Goal: Task Accomplishment & Management: Manage account settings

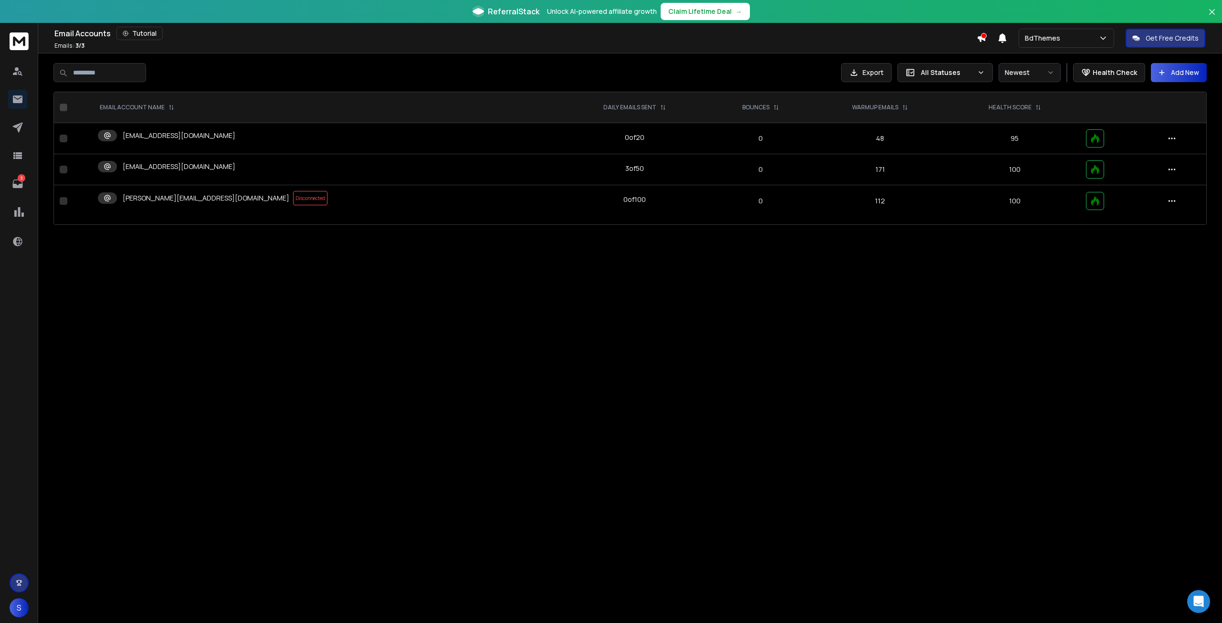
click at [1214, 9] on icon "Close banner" at bounding box center [1212, 12] width 9 height 9
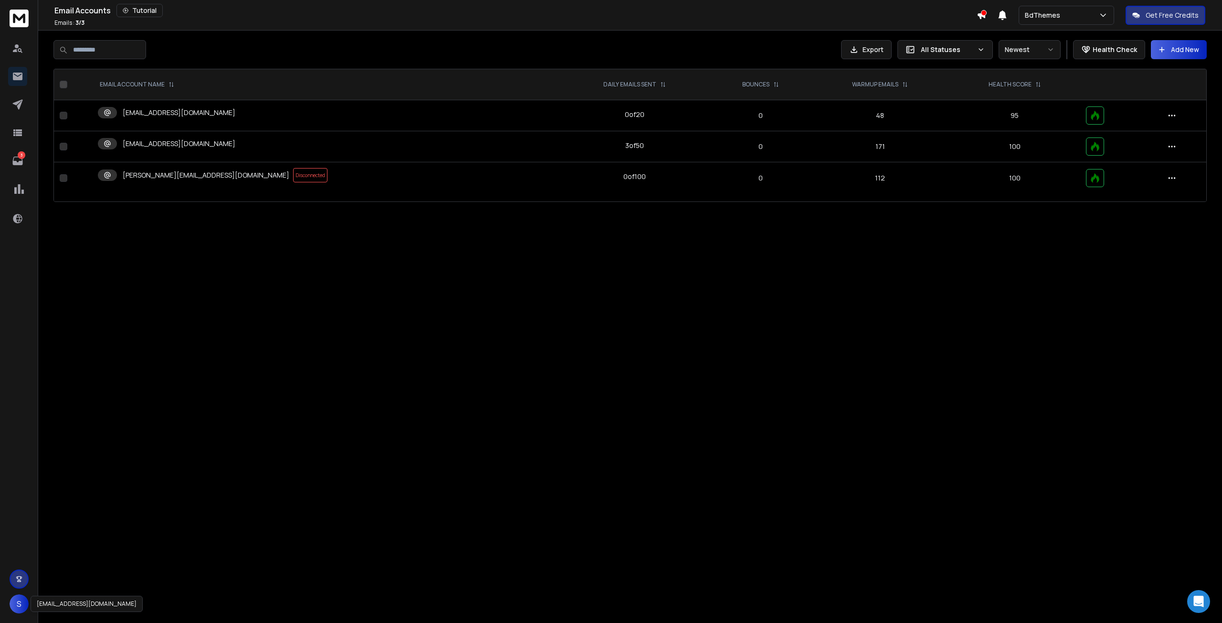
click at [24, 601] on span "S" at bounding box center [19, 604] width 19 height 19
drag, startPoint x: 326, startPoint y: 370, endPoint x: 335, endPoint y: 366, distance: 9.8
click at [328, 369] on div "ReferralStack Unlock AI-powered affiliate growth Lifetime Deals available! Clai…" at bounding box center [611, 311] width 1222 height 623
click at [19, 50] on icon at bounding box center [17, 48] width 11 height 11
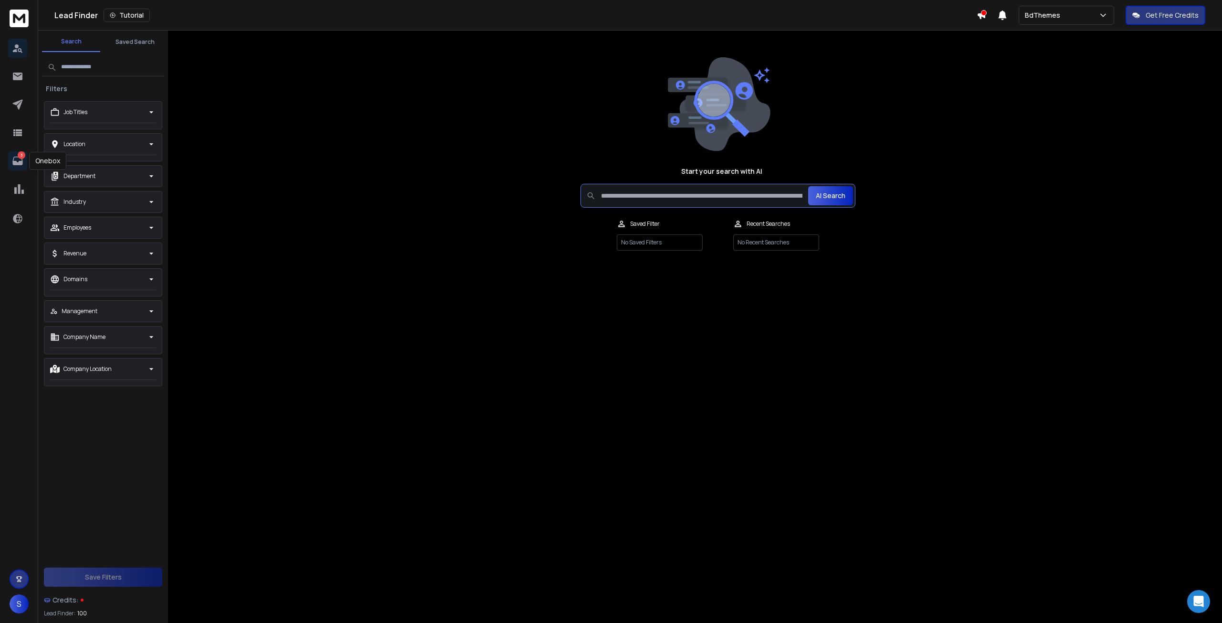
click at [14, 157] on icon at bounding box center [17, 161] width 10 height 9
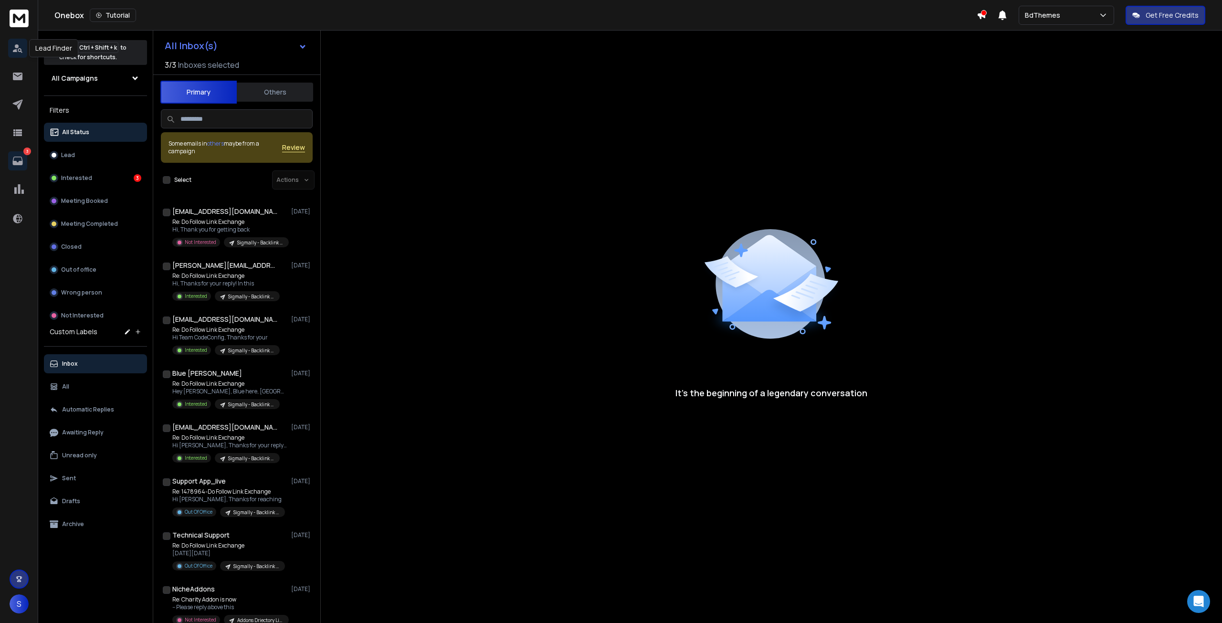
click at [20, 50] on icon at bounding box center [17, 48] width 11 height 11
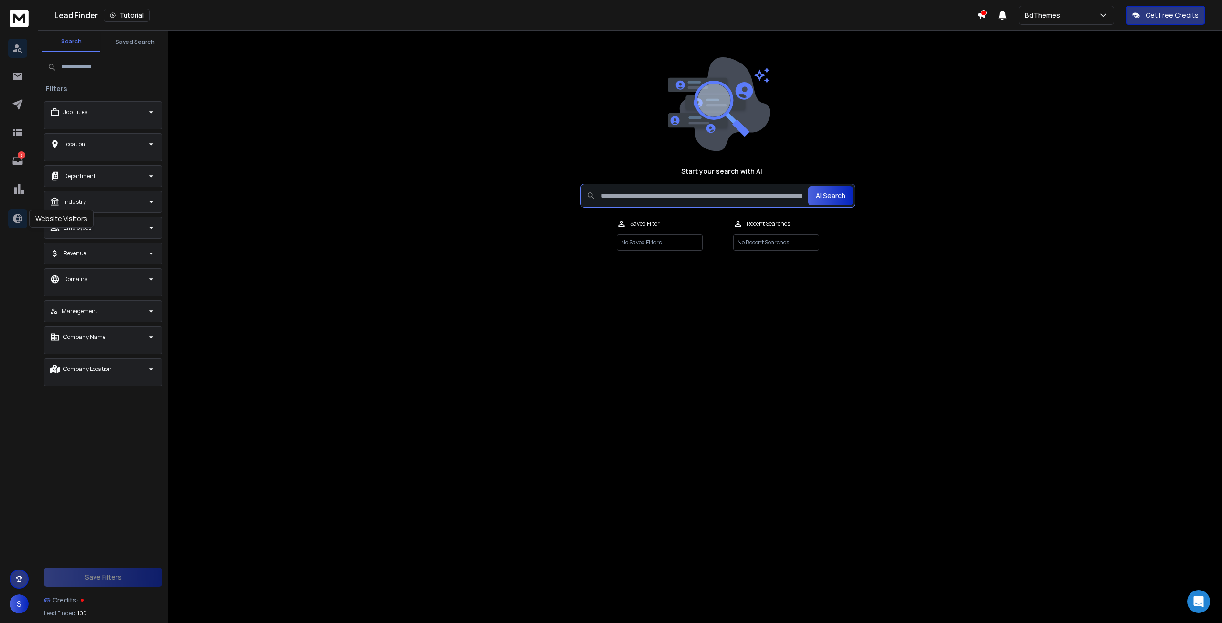
click at [22, 219] on icon at bounding box center [18, 219] width 10 height 10
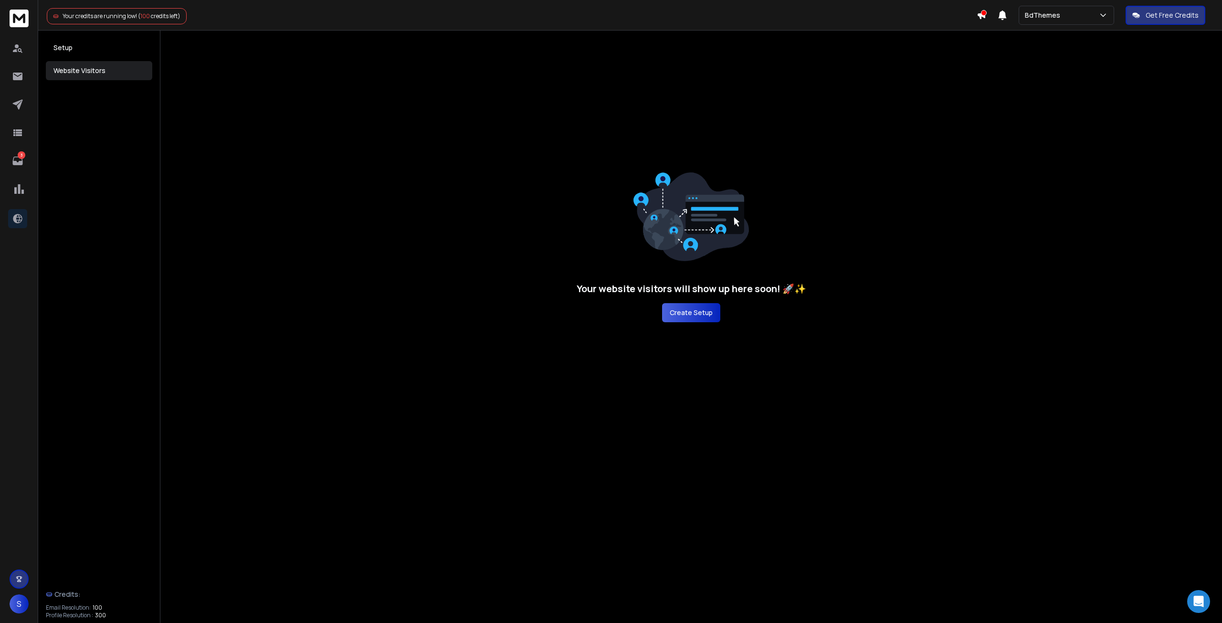
click at [697, 314] on button "Create Setup" at bounding box center [691, 312] width 58 height 19
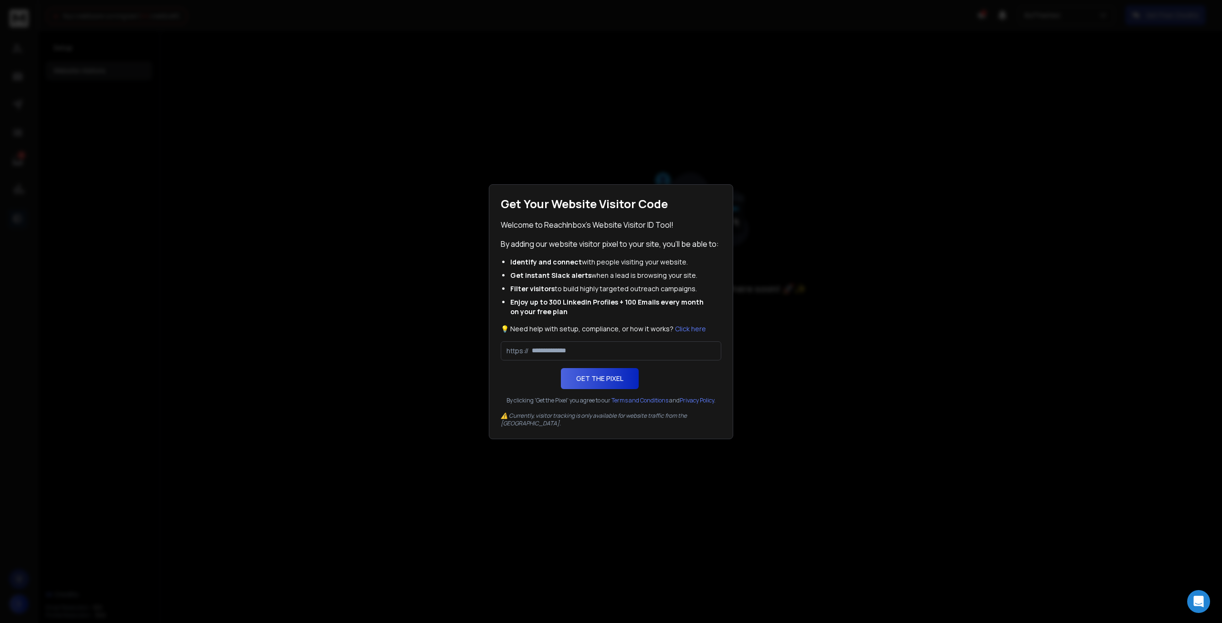
click at [599, 356] on input "text" at bounding box center [611, 350] width 221 height 19
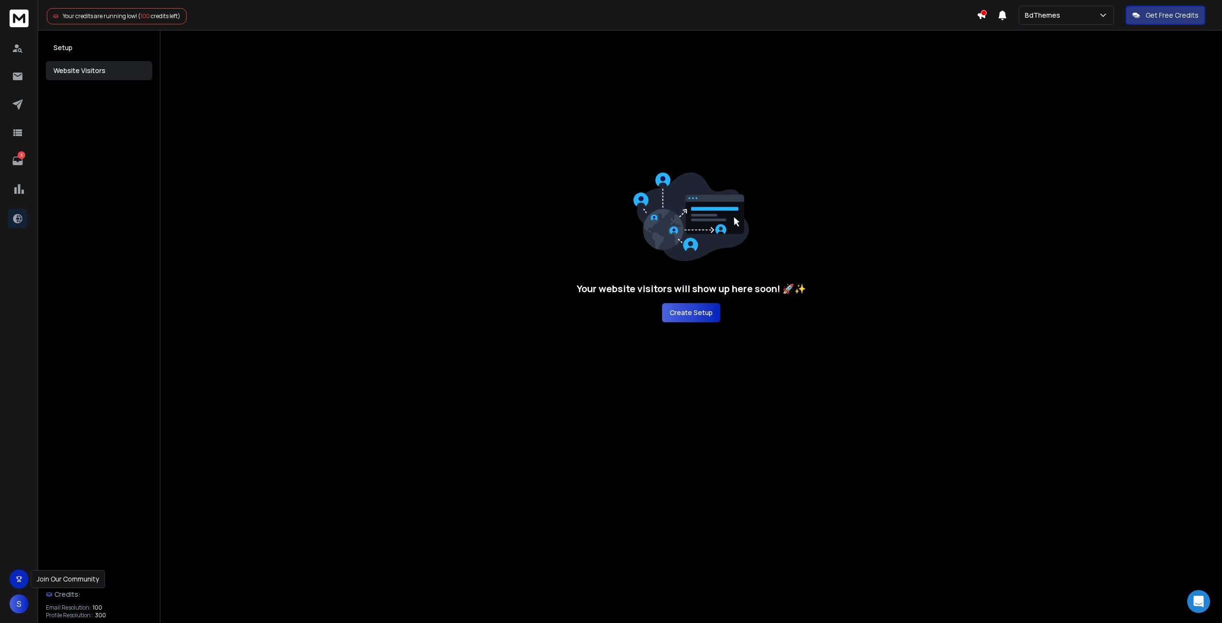
click at [14, 577] on link at bounding box center [19, 579] width 19 height 19
click at [1073, 18] on div "BdThemes" at bounding box center [1066, 16] width 83 height 10
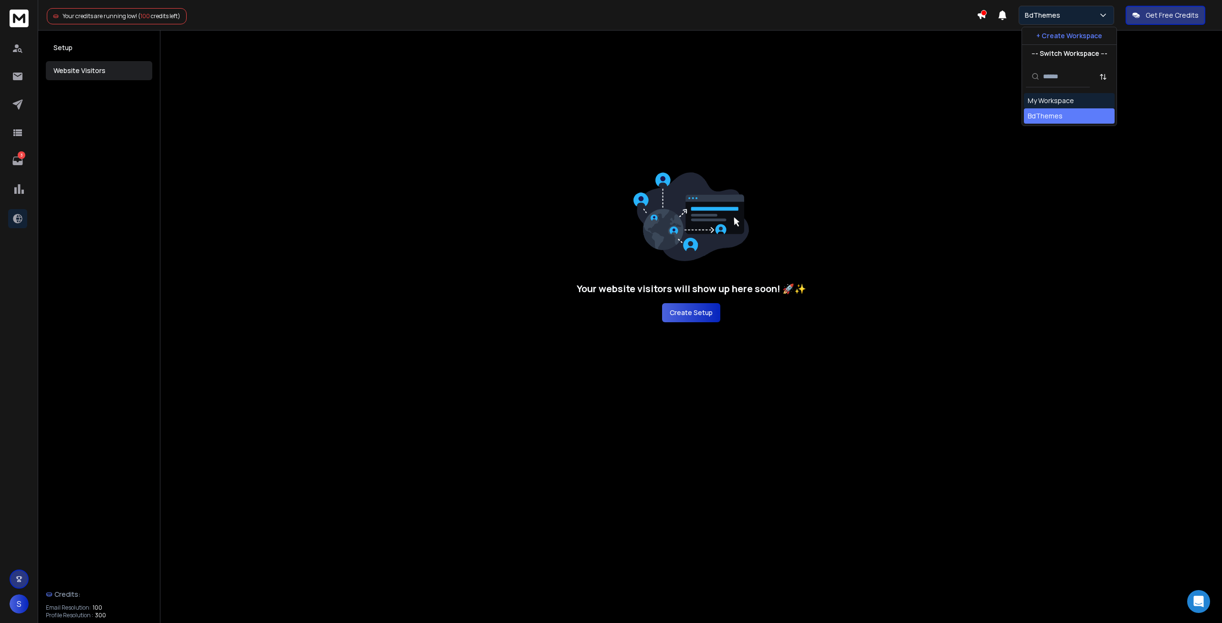
click at [1066, 16] on div "BdThemes" at bounding box center [1066, 16] width 83 height 10
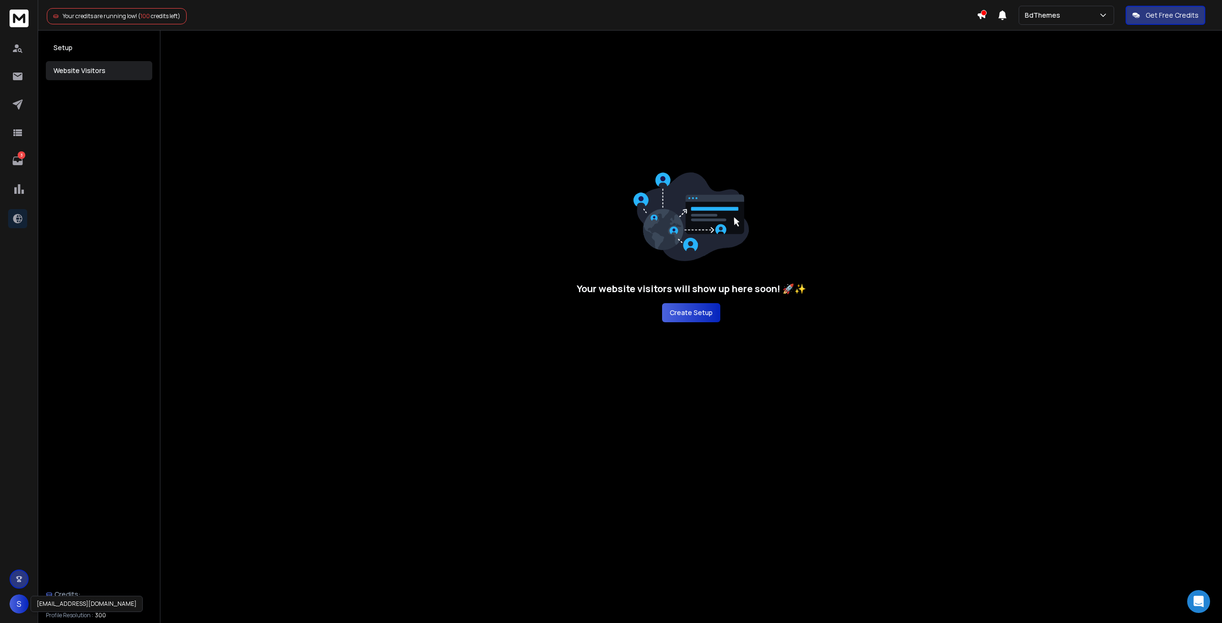
click at [16, 605] on span "S" at bounding box center [19, 604] width 19 height 19
click at [61, 590] on p "Settings" at bounding box center [59, 589] width 26 height 10
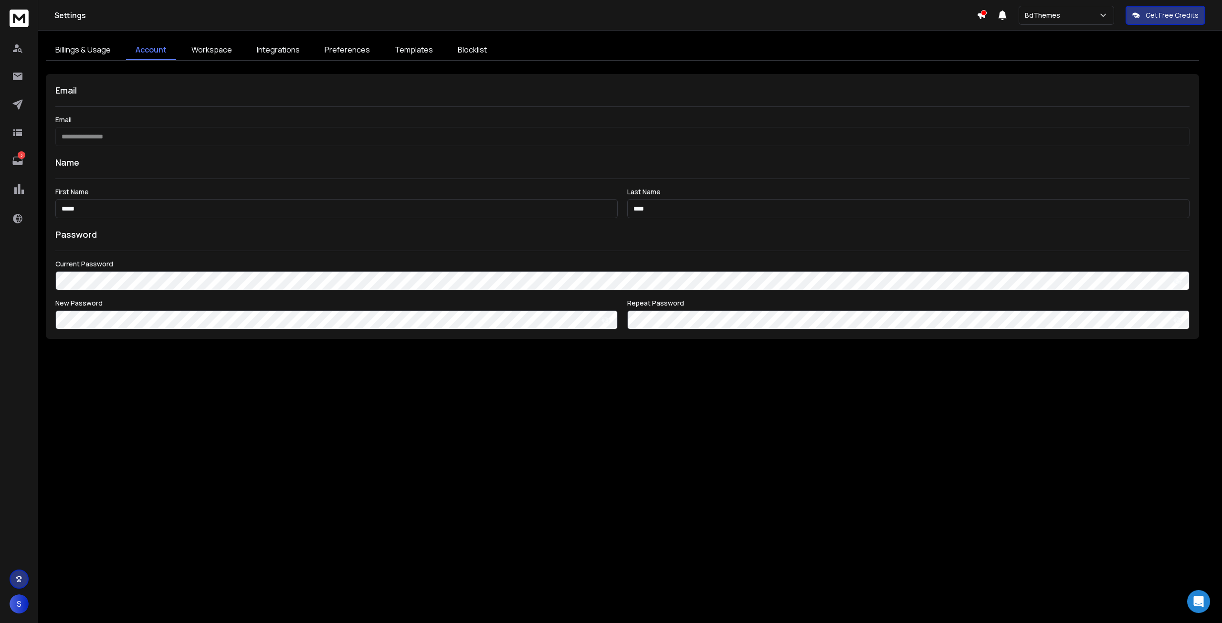
click at [206, 40] on link "Workspace" at bounding box center [212, 50] width 60 height 20
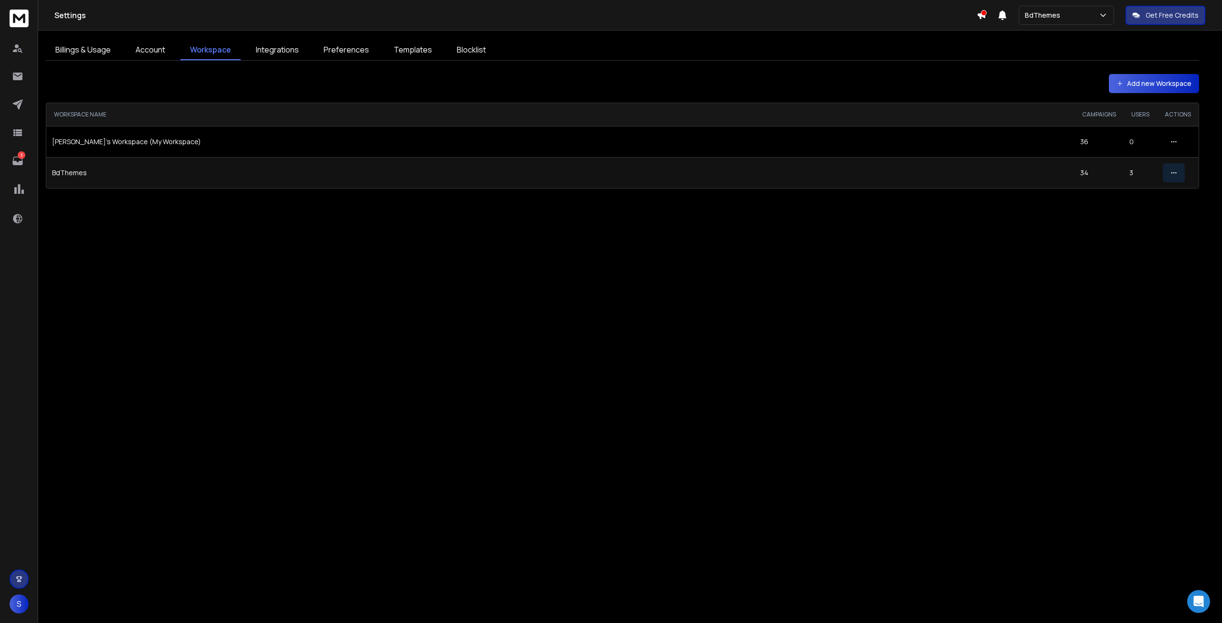
click at [1175, 174] on icon "button" at bounding box center [1174, 173] width 7 height 7
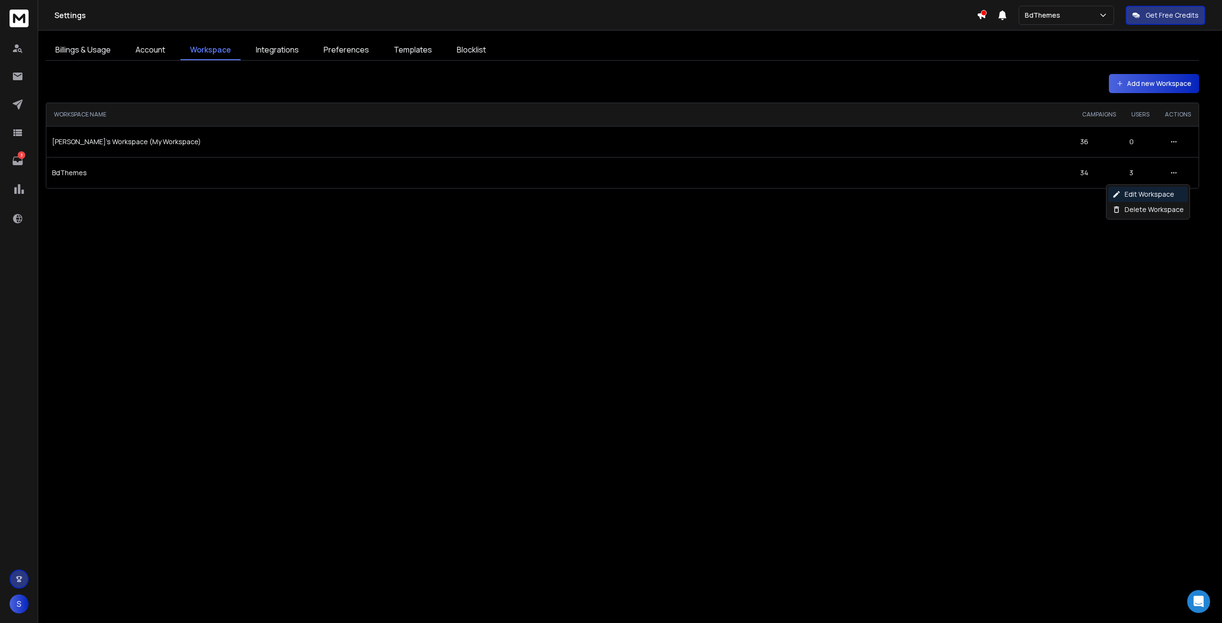
click at [1146, 191] on p "Edit Workspace" at bounding box center [1150, 195] width 50 height 10
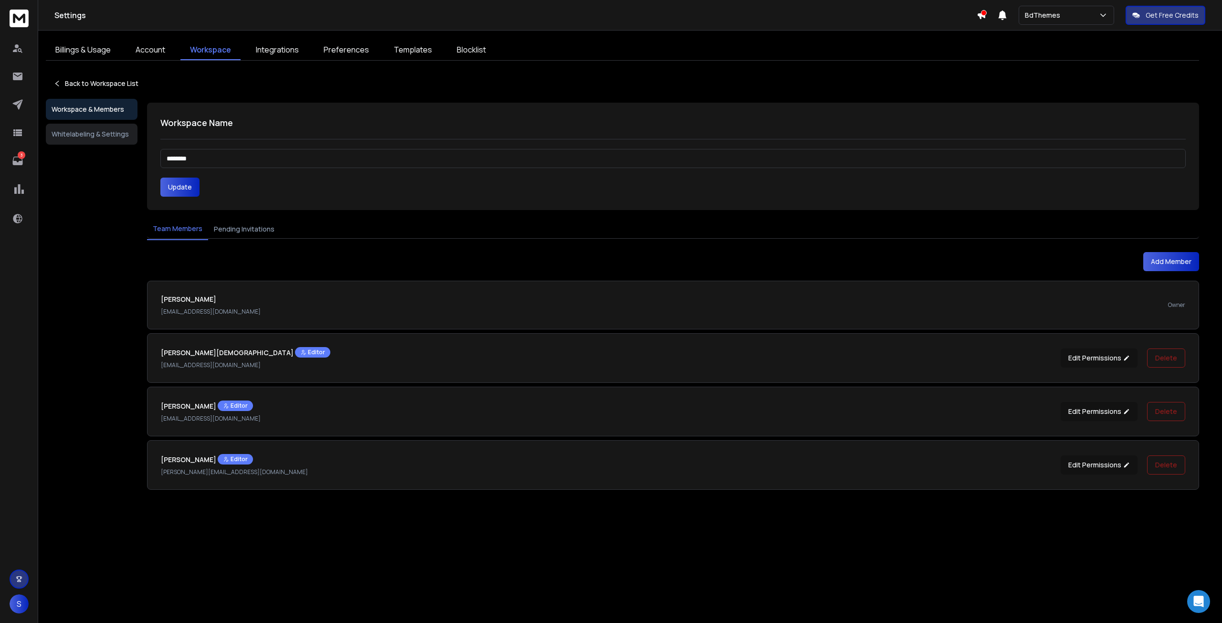
click at [1184, 260] on button "Add Member" at bounding box center [1172, 261] width 56 height 19
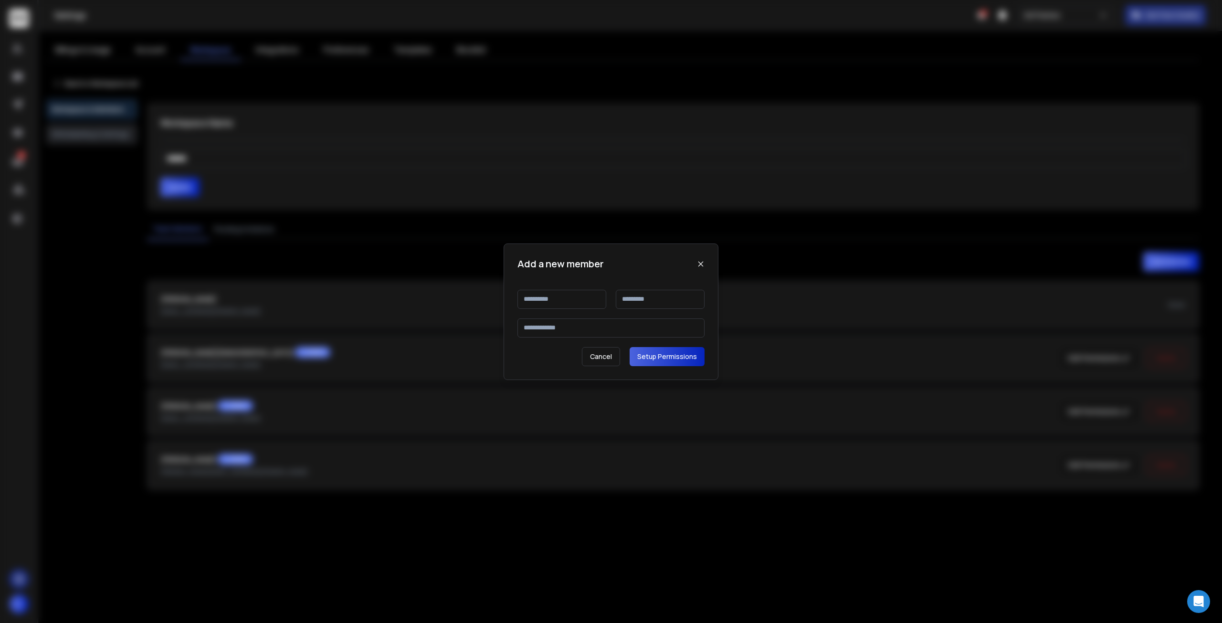
click at [592, 291] on input at bounding box center [562, 299] width 89 height 19
type input "**"
type input "*****"
type input "**********"
click at [680, 353] on button "Setup Permissions" at bounding box center [667, 356] width 75 height 19
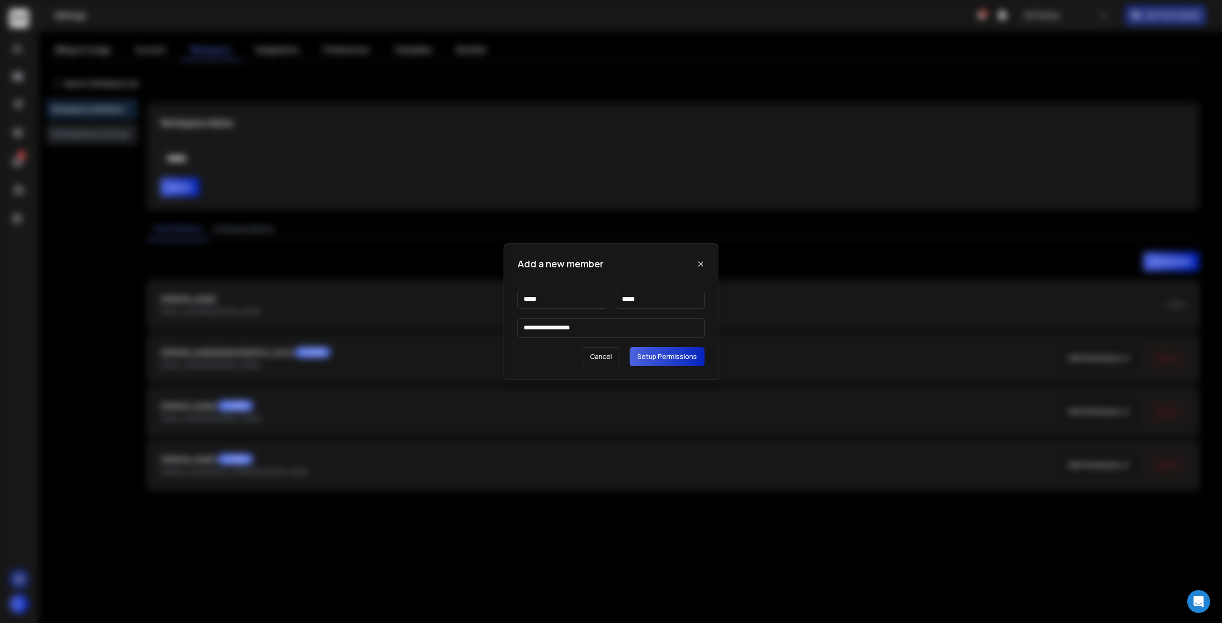
type input "*****"
click at [684, 354] on button "Setup Permissions" at bounding box center [667, 356] width 75 height 19
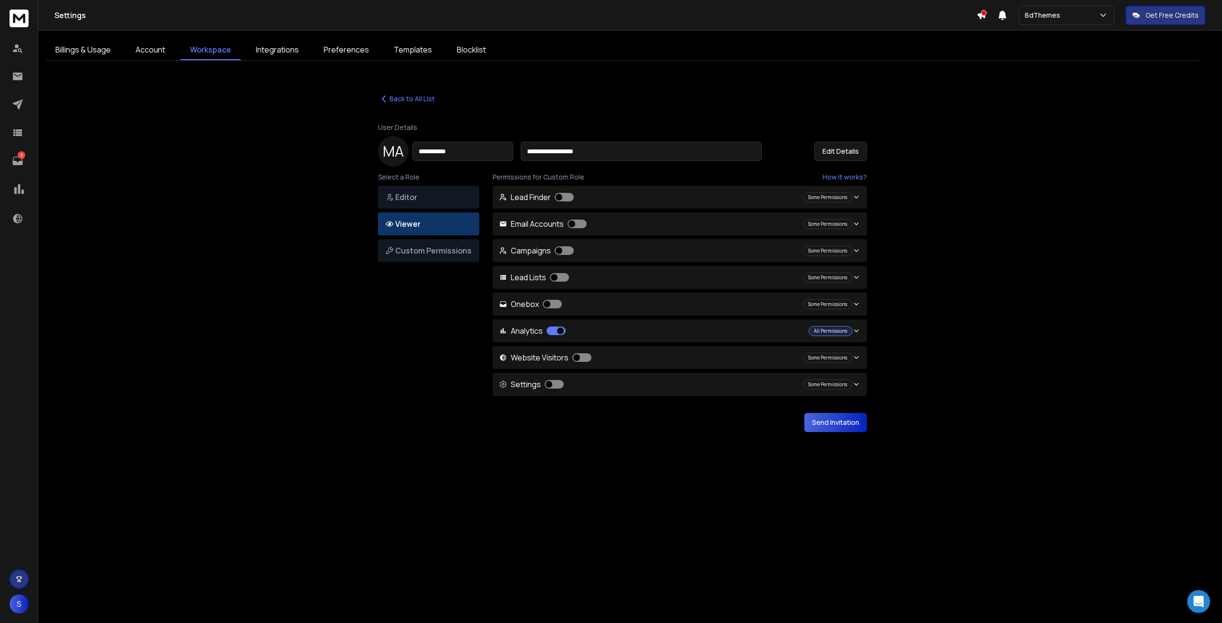
click at [580, 224] on button "button" at bounding box center [577, 224] width 19 height 9
click at [556, 256] on p "Campaigns" at bounding box center [536, 250] width 74 height 11
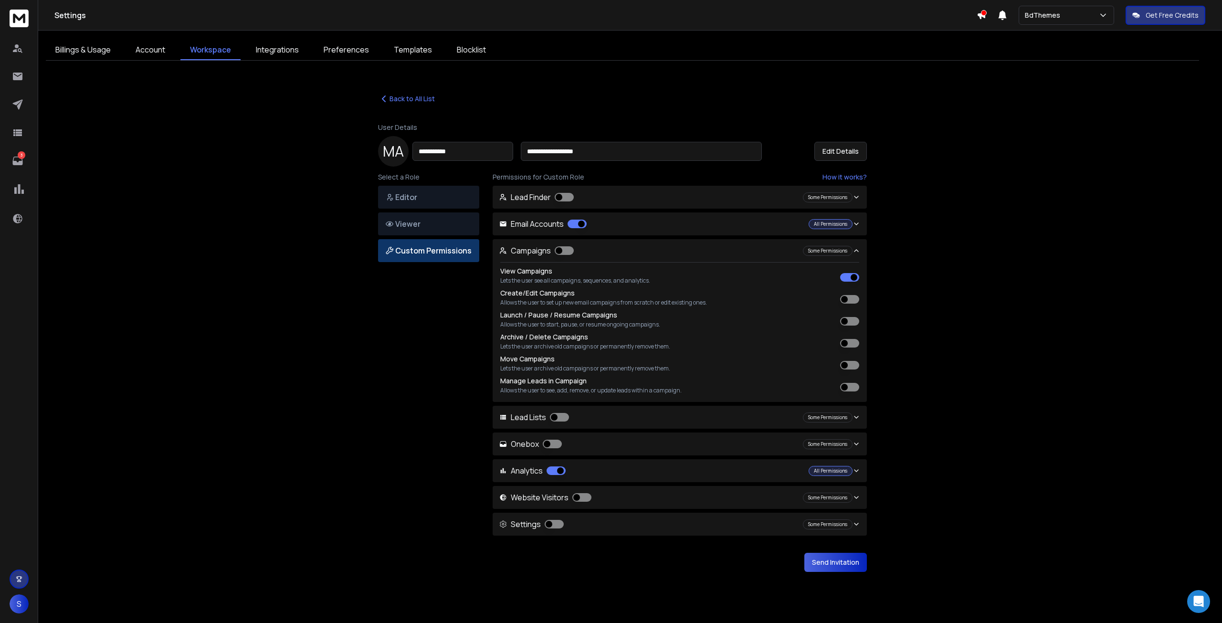
click at [565, 249] on button "button" at bounding box center [564, 250] width 19 height 9
click at [556, 416] on button "button" at bounding box center [559, 417] width 19 height 9
click at [549, 444] on button "button" at bounding box center [552, 444] width 19 height 9
click at [567, 192] on p "Lead Finder" at bounding box center [536, 196] width 74 height 11
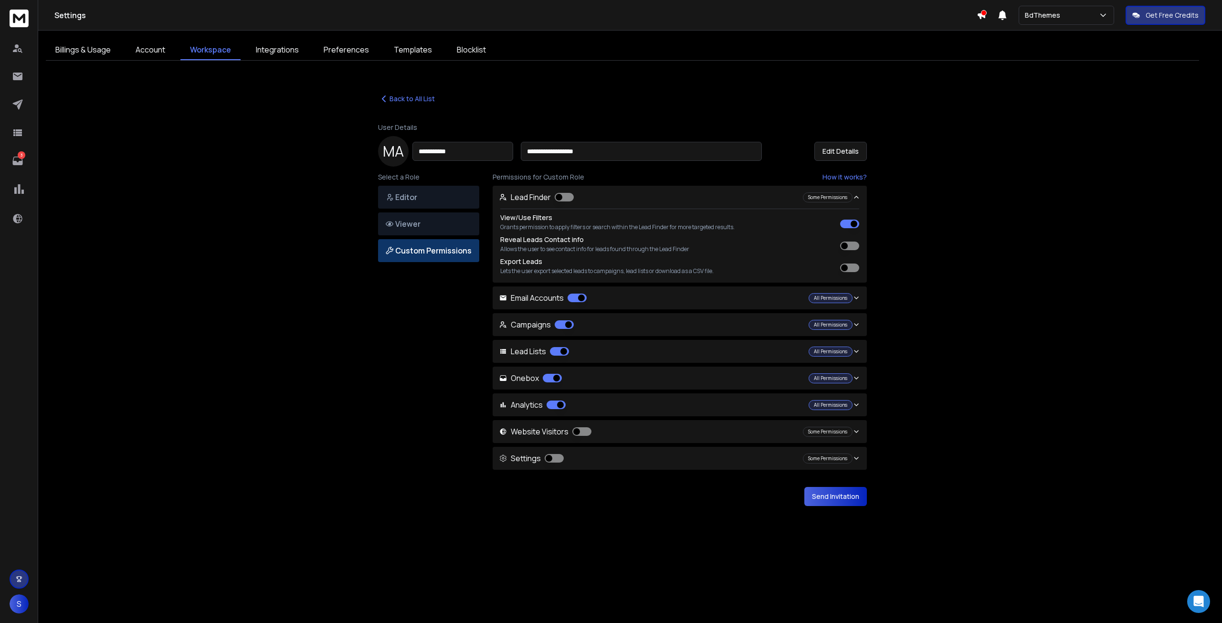
click at [564, 195] on button "button" at bounding box center [564, 197] width 19 height 9
click at [839, 497] on button "Send Invitation" at bounding box center [836, 496] width 63 height 19
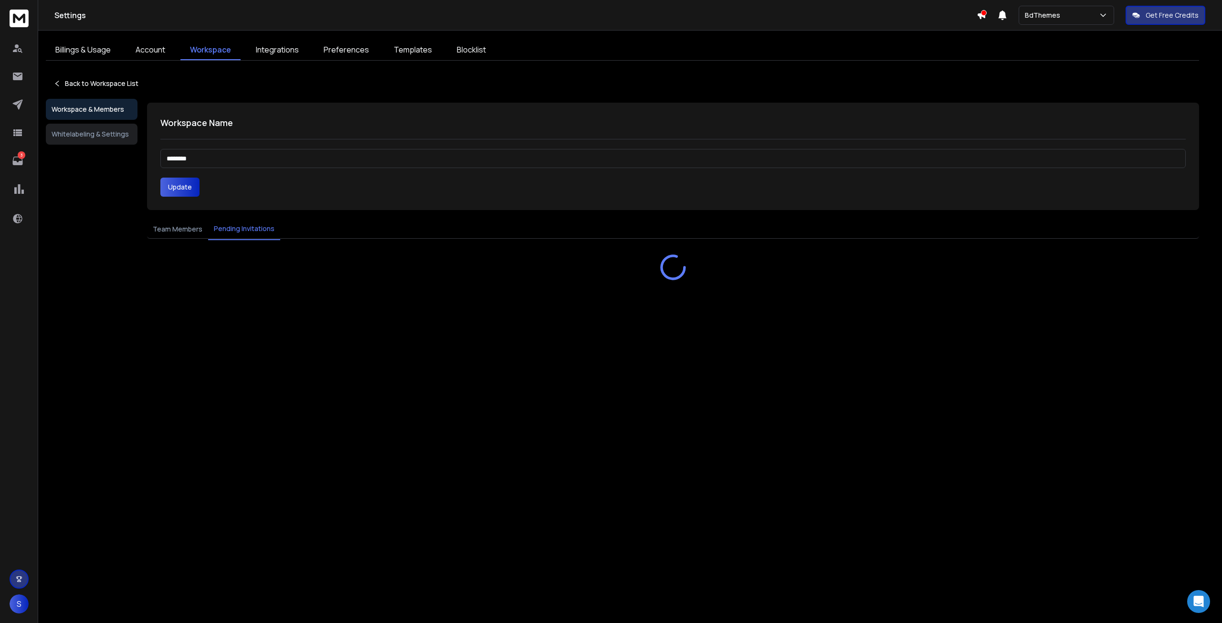
click at [254, 225] on button "Pending Invitations" at bounding box center [244, 229] width 72 height 22
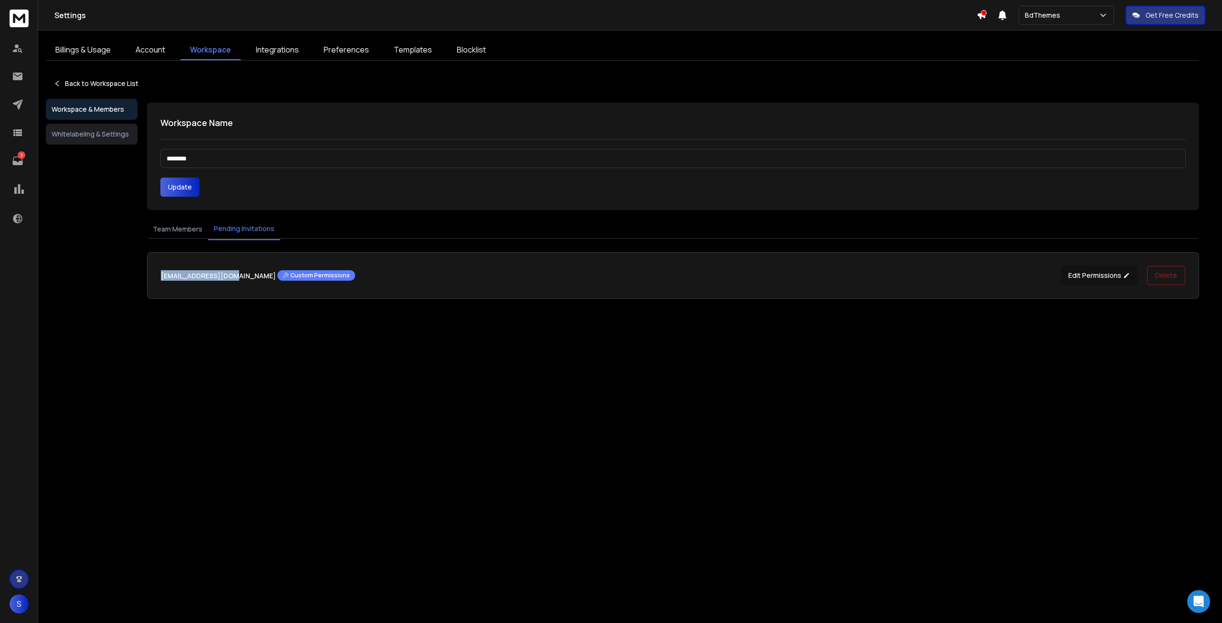
drag, startPoint x: 234, startPoint y: 276, endPoint x: 161, endPoint y: 274, distance: 73.1
click at [161, 274] on h1 "[EMAIL_ADDRESS][DOMAIN_NAME] Custom Permissions" at bounding box center [258, 275] width 194 height 11
copy h1 "[EMAIL_ADDRESS][DOMAIN_NAME]"
click at [250, 369] on div "Back to Workspace List Workspace & Members Whitelabeling & Settings Workspace N…" at bounding box center [623, 340] width 1154 height 532
click at [198, 277] on h1 "[EMAIL_ADDRESS][DOMAIN_NAME] Custom Permissions" at bounding box center [258, 275] width 194 height 11
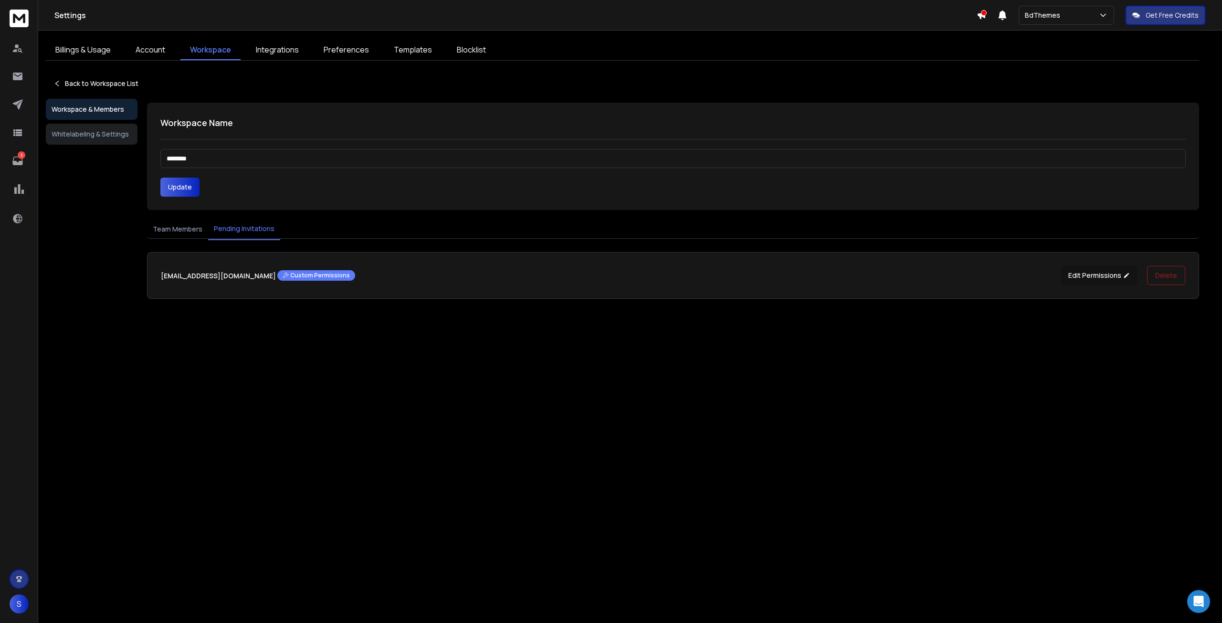
click at [1128, 275] on icon at bounding box center [1127, 275] width 5 height 5
click at [1130, 275] on icon at bounding box center [1127, 275] width 7 height 7
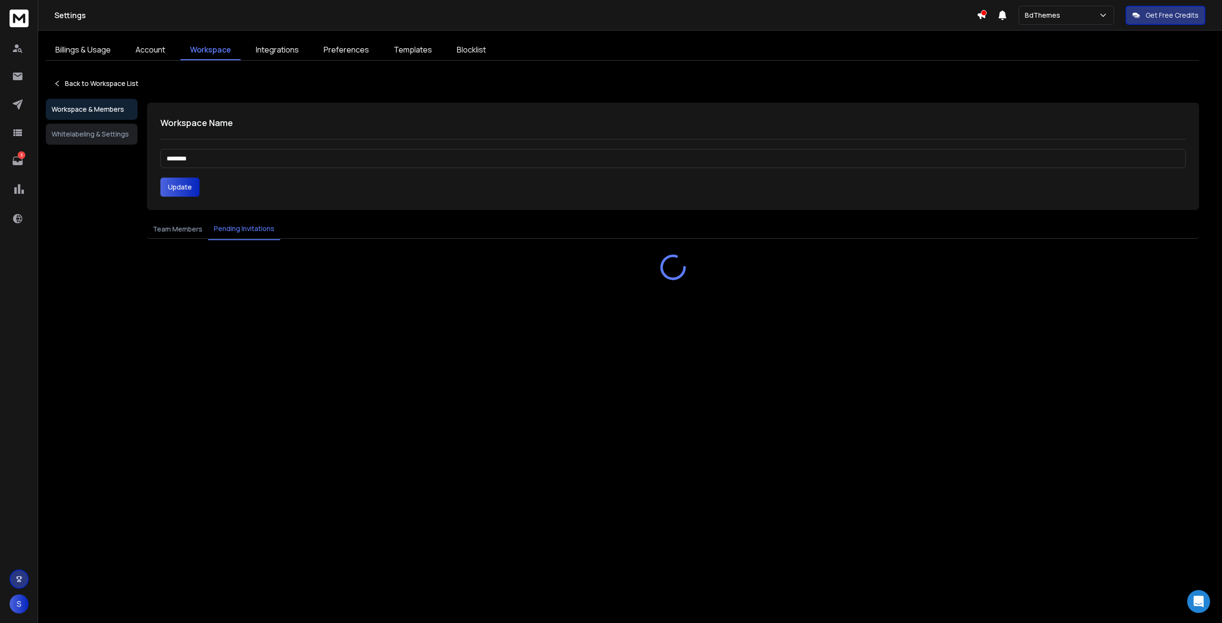
click at [253, 227] on button "Pending Invitations" at bounding box center [244, 229] width 72 height 22
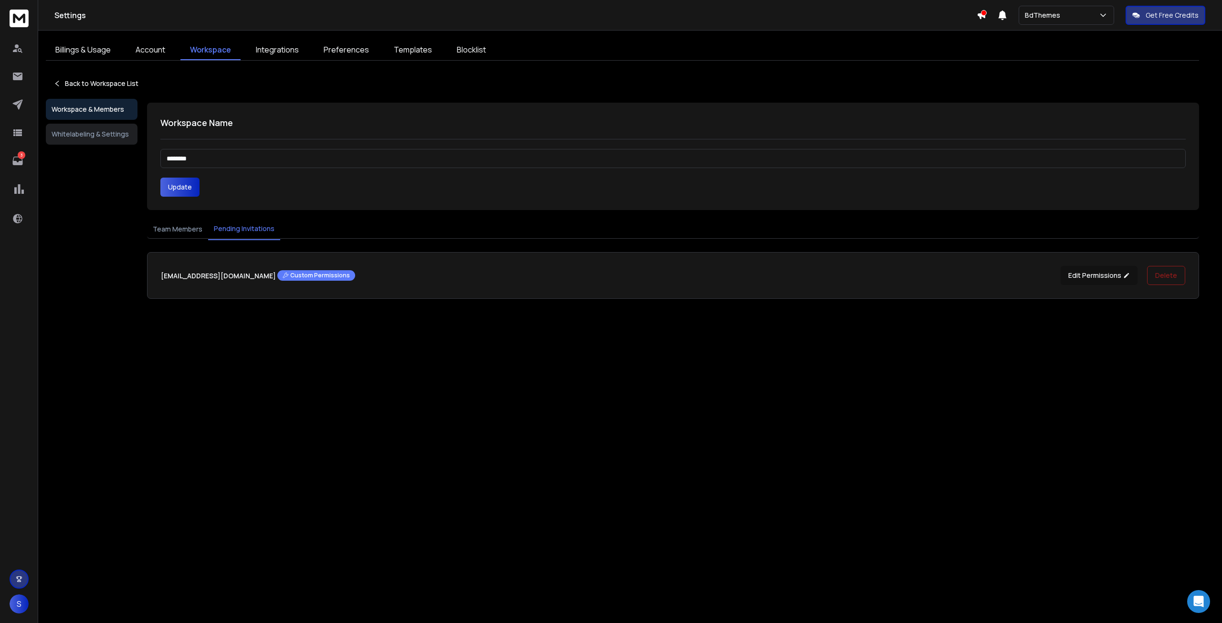
click at [283, 274] on p "Custom Permissions" at bounding box center [316, 276] width 67 height 8
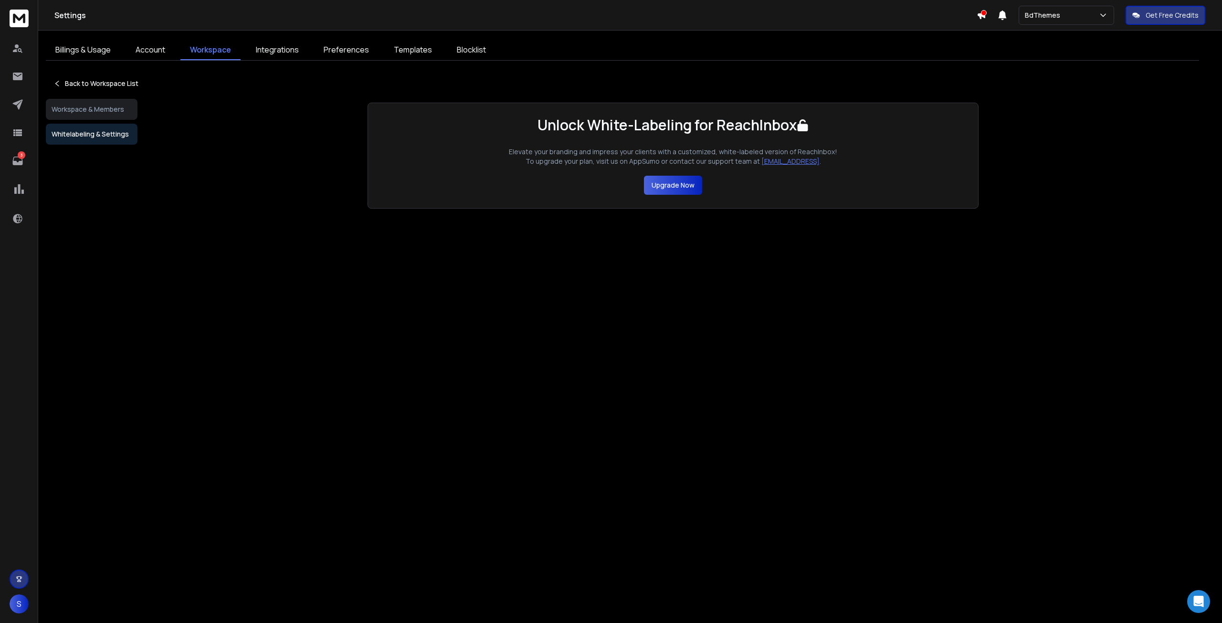
click at [107, 135] on button "Whitelabeling & Settings" at bounding box center [92, 134] width 92 height 21
click at [106, 109] on button "Workspace & Members" at bounding box center [92, 109] width 92 height 21
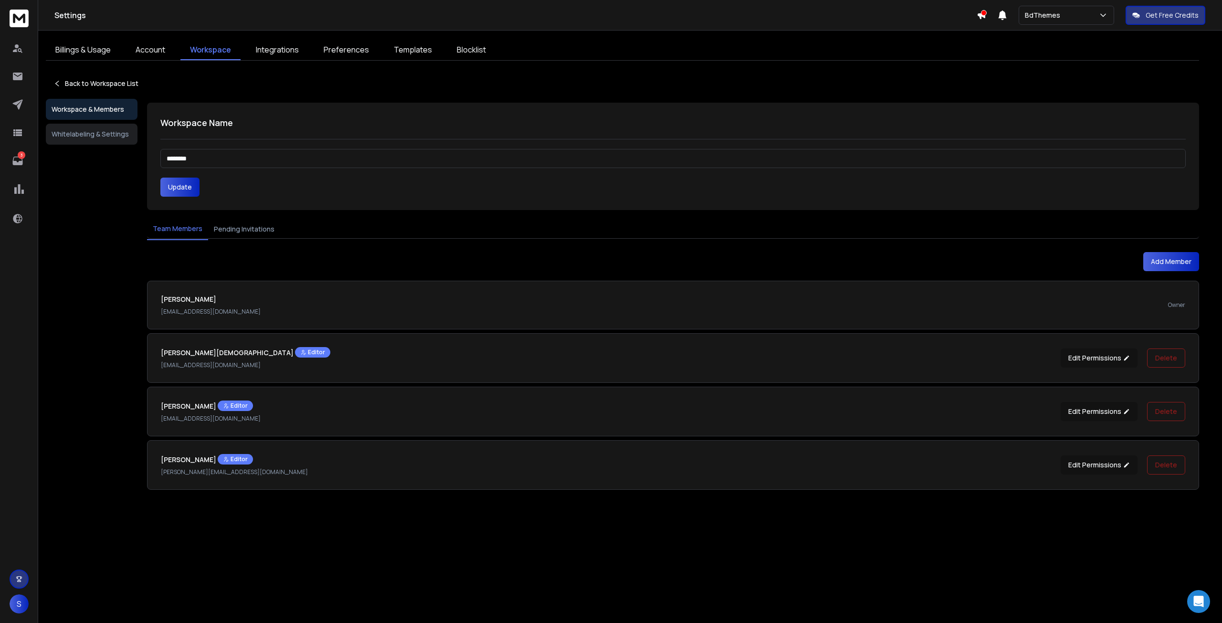
click at [1168, 592] on div "Back to Workspace List Workspace & Members Whitelabeling & Settings Workspace N…" at bounding box center [623, 340] width 1154 height 532
click at [237, 228] on button "Pending Invitations" at bounding box center [244, 229] width 72 height 21
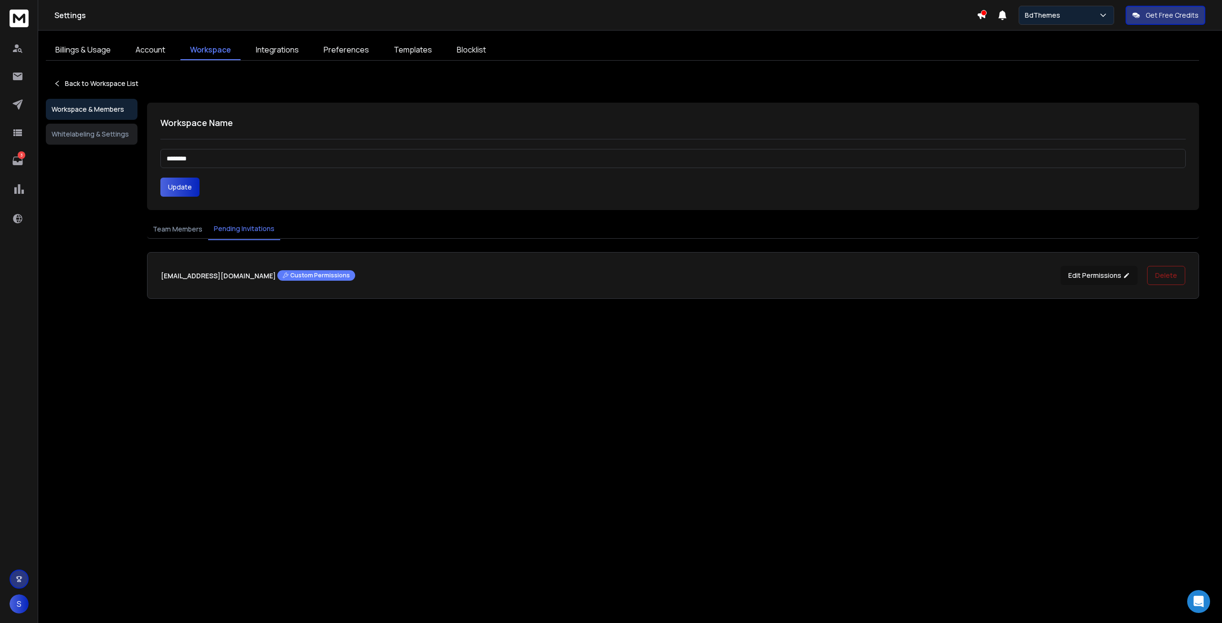
click at [1089, 16] on div "BdThemes" at bounding box center [1066, 16] width 83 height 10
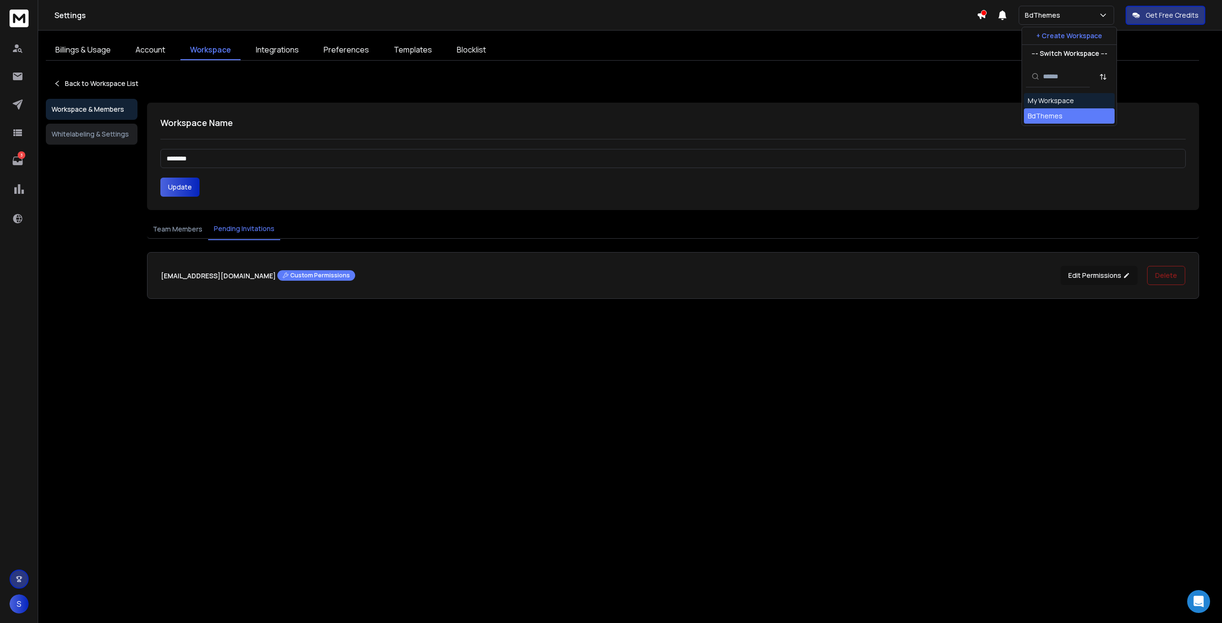
click at [816, 67] on div "Back to Workspace List Workspace & Members Whitelabeling & Settings Workspace N…" at bounding box center [623, 339] width 1154 height 547
click at [1099, 272] on button "Edit Permissions" at bounding box center [1099, 275] width 77 height 19
click at [1098, 273] on button "Edit Permissions" at bounding box center [1099, 275] width 77 height 19
click at [1084, 275] on button "Edit Permissions" at bounding box center [1099, 275] width 77 height 19
click at [373, 405] on div "Back to Workspace List Workspace & Members Whitelabeling & Settings Workspace N…" at bounding box center [623, 340] width 1154 height 532
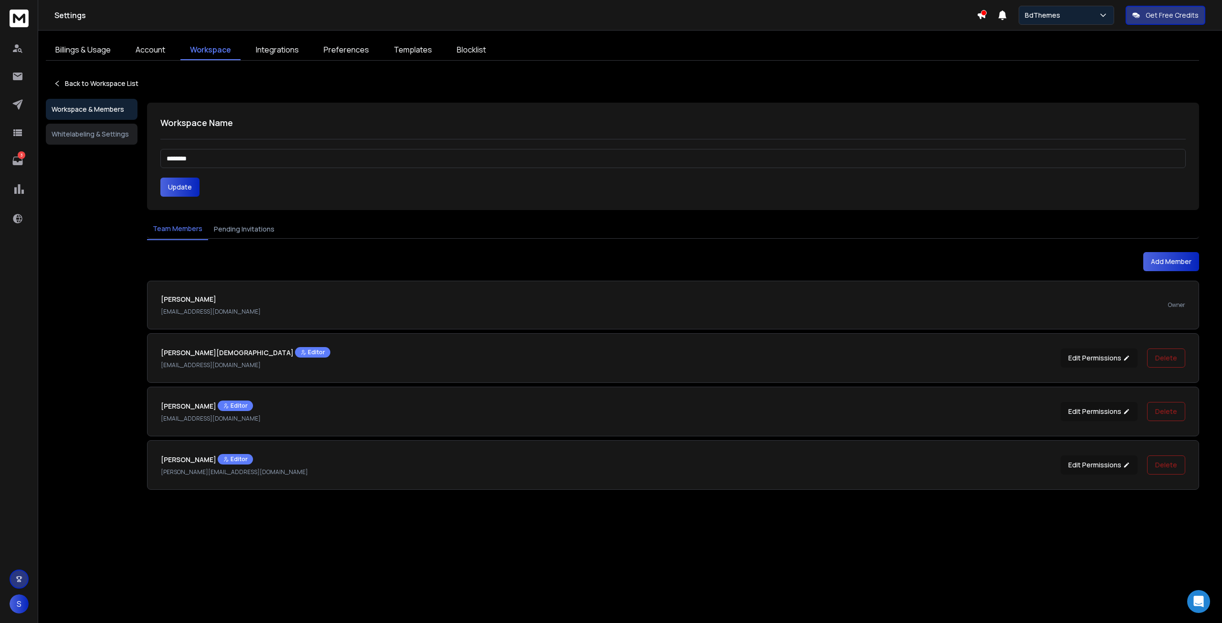
click at [1086, 14] on div "BdThemes" at bounding box center [1066, 16] width 83 height 10
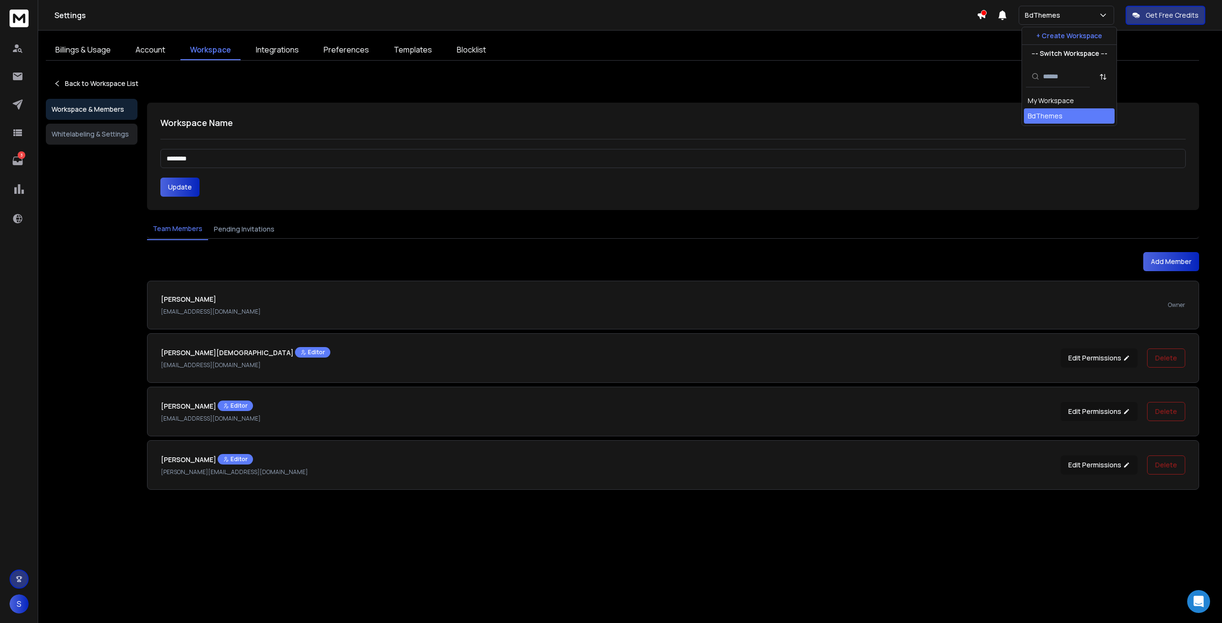
click at [673, 276] on div "Add Member [PERSON_NAME] [PERSON_NAME][EMAIL_ADDRESS][DOMAIN_NAME] Owner [PERSO…" at bounding box center [673, 371] width 1052 height 238
click at [60, 83] on icon at bounding box center [57, 84] width 8 height 8
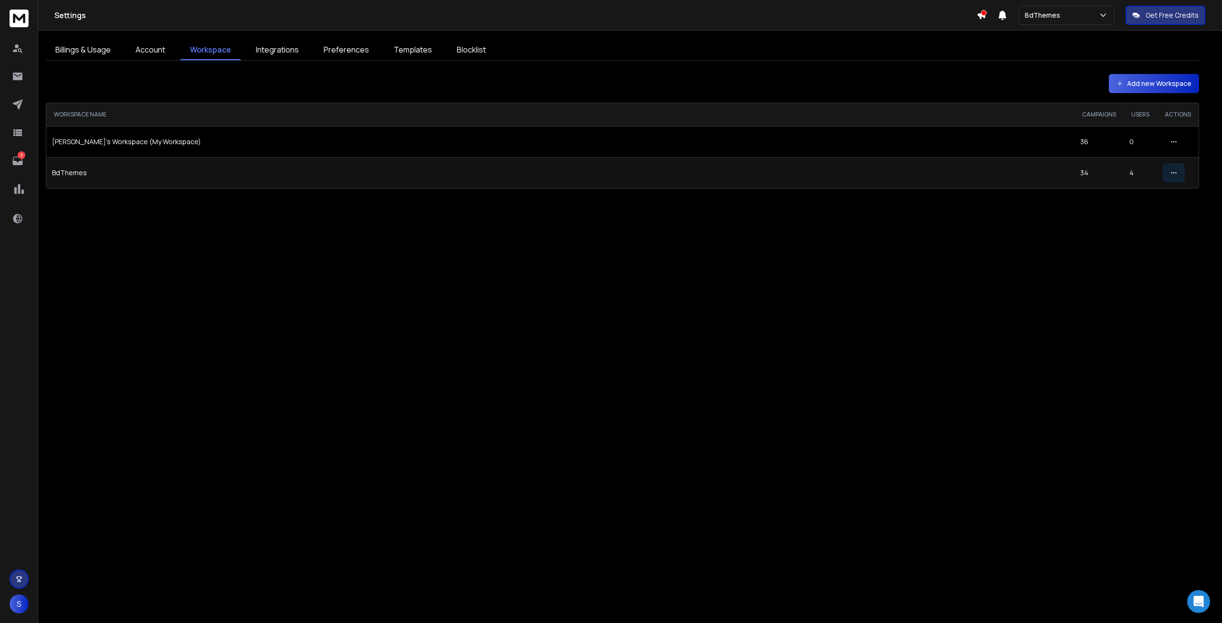
click at [1177, 173] on icon "button" at bounding box center [1173, 172] width 5 height 1
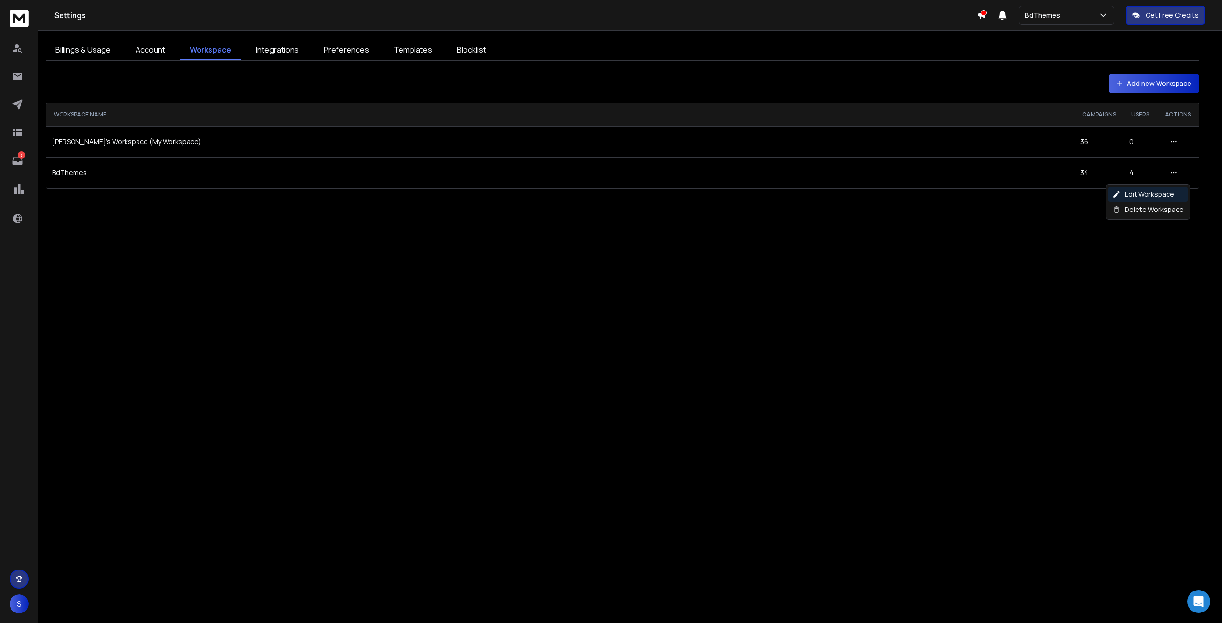
click at [1163, 199] on p "Edit Workspace" at bounding box center [1150, 195] width 50 height 10
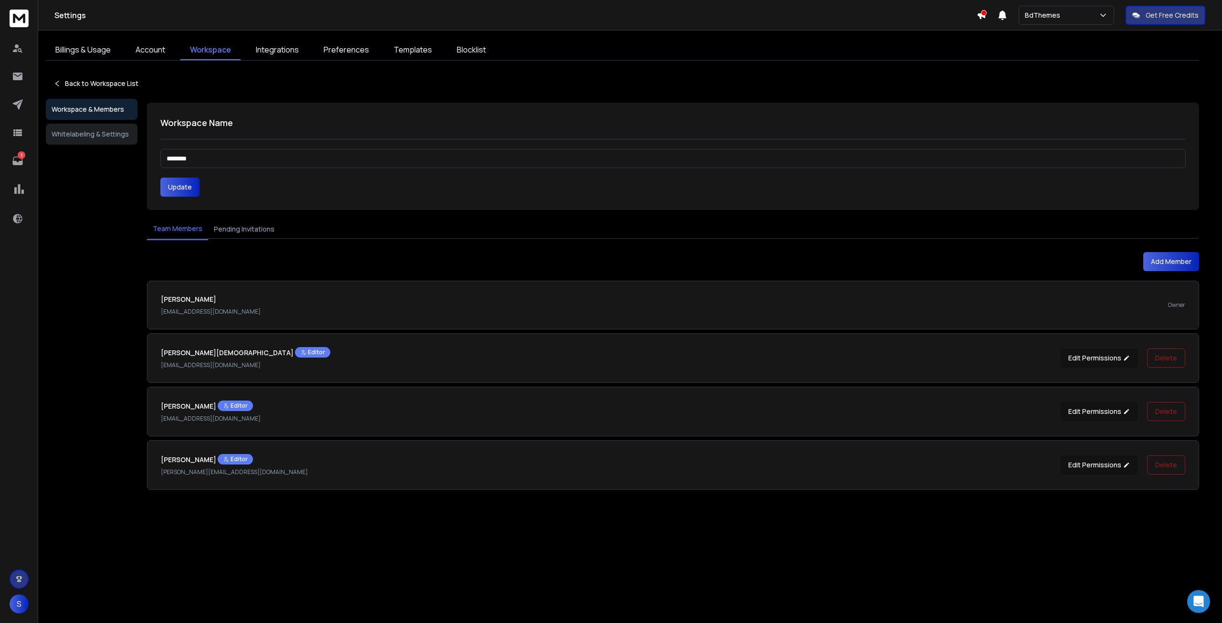
click at [252, 227] on button "Pending Invitations" at bounding box center [244, 229] width 72 height 21
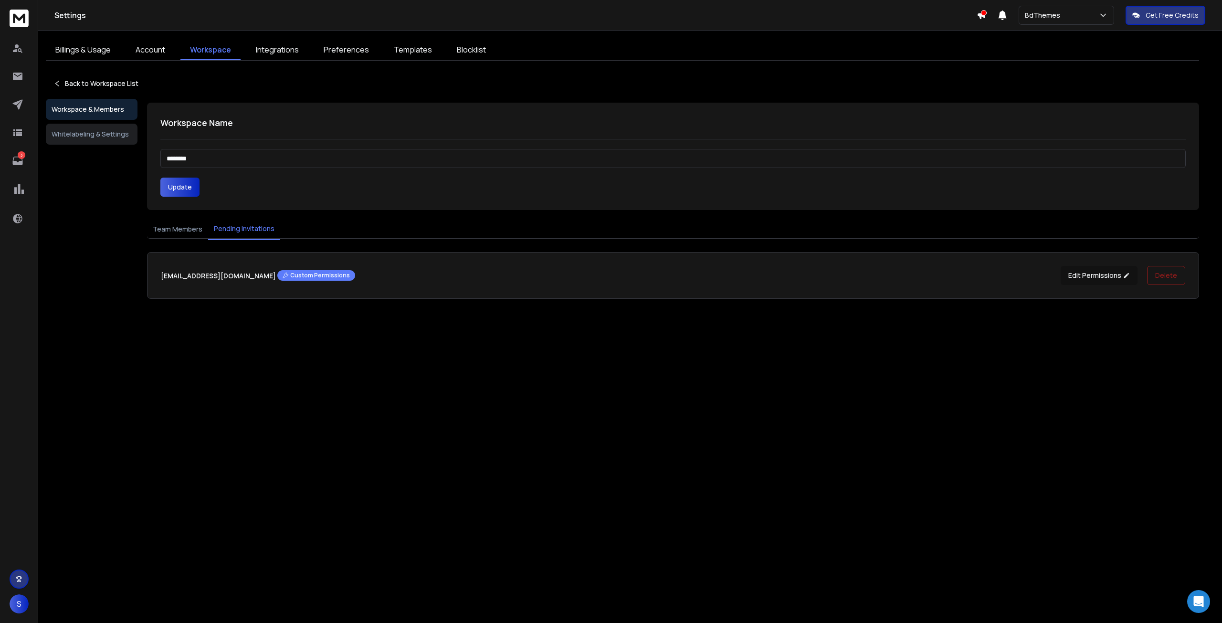
click at [272, 53] on link "Integrations" at bounding box center [277, 50] width 62 height 20
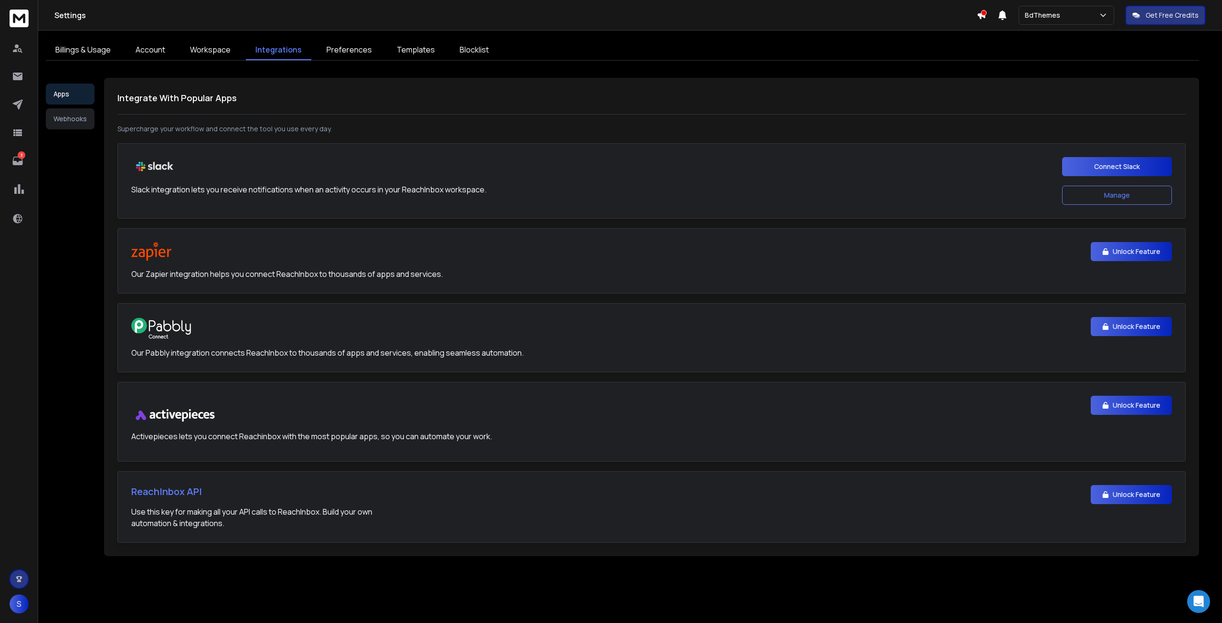
click at [355, 47] on link "Preferences" at bounding box center [349, 50] width 64 height 20
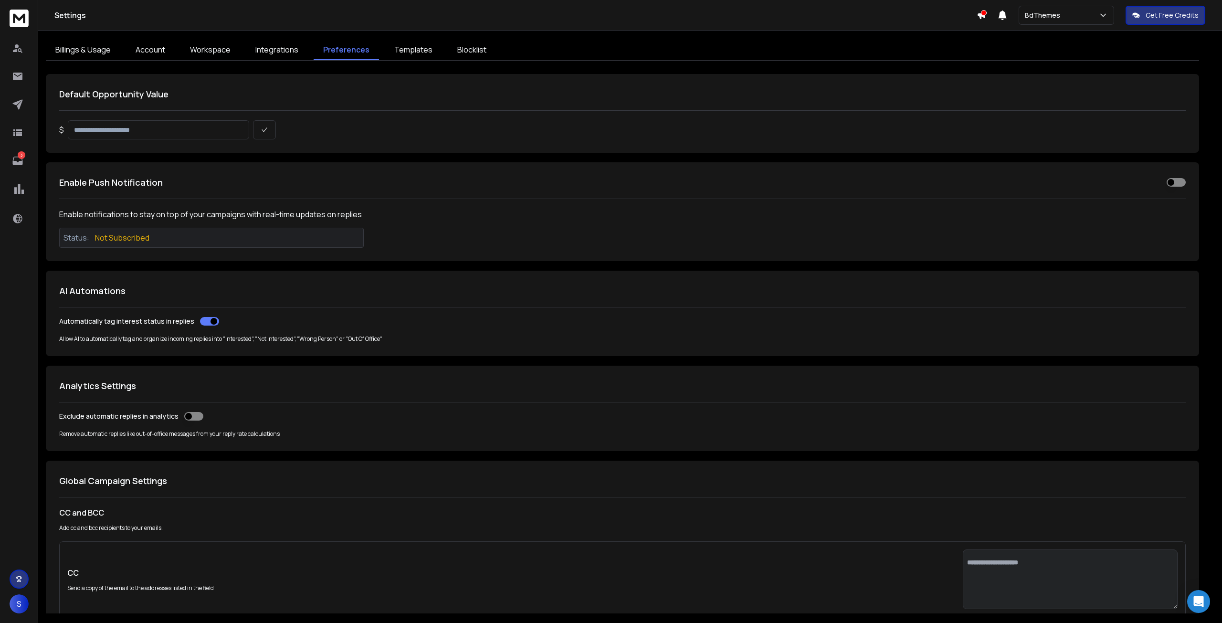
click at [409, 48] on link "Templates" at bounding box center [413, 50] width 57 height 20
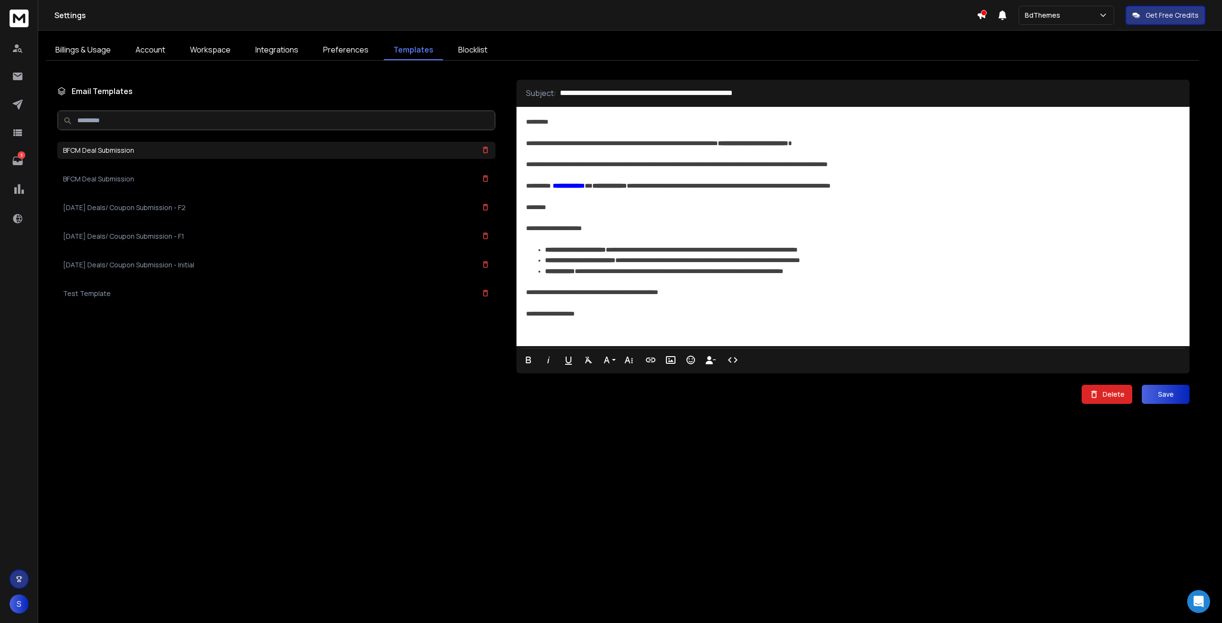
click at [266, 53] on link "Integrations" at bounding box center [277, 50] width 62 height 20
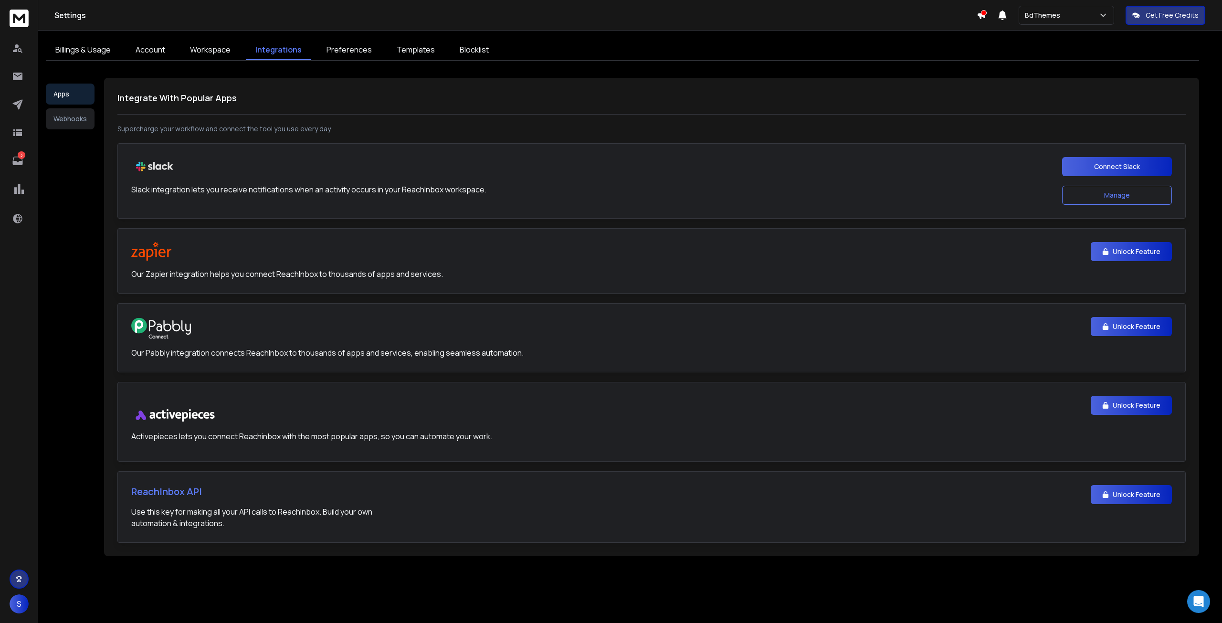
click at [213, 44] on link "Workspace" at bounding box center [211, 50] width 60 height 20
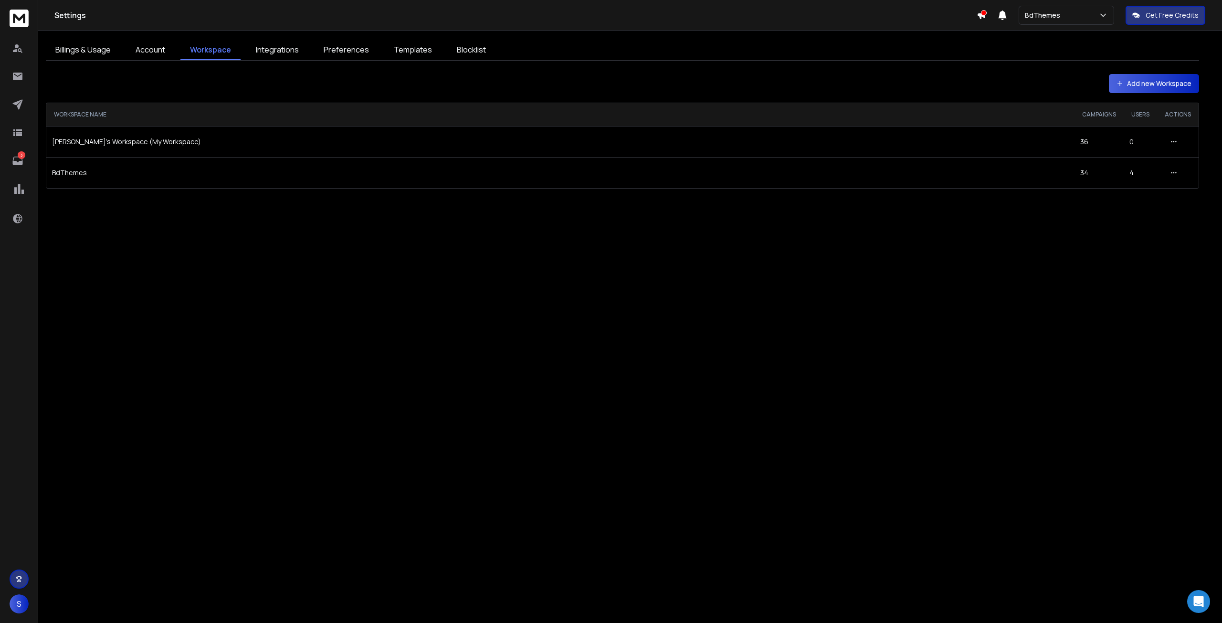
click at [141, 39] on div "[PERSON_NAME] & Usage Account Workspace Integrations Preferences Templates Bloc…" at bounding box center [630, 327] width 1184 height 593
click at [145, 50] on link "Account" at bounding box center [150, 50] width 49 height 20
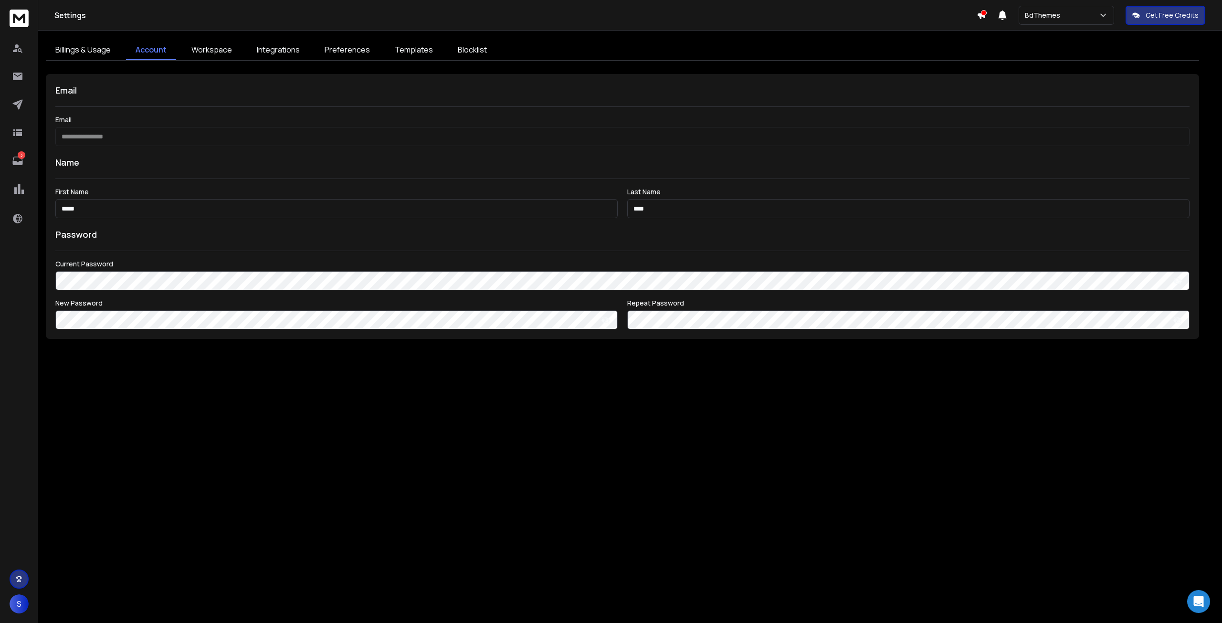
click at [97, 49] on link "Billings & Usage" at bounding box center [83, 50] width 74 height 20
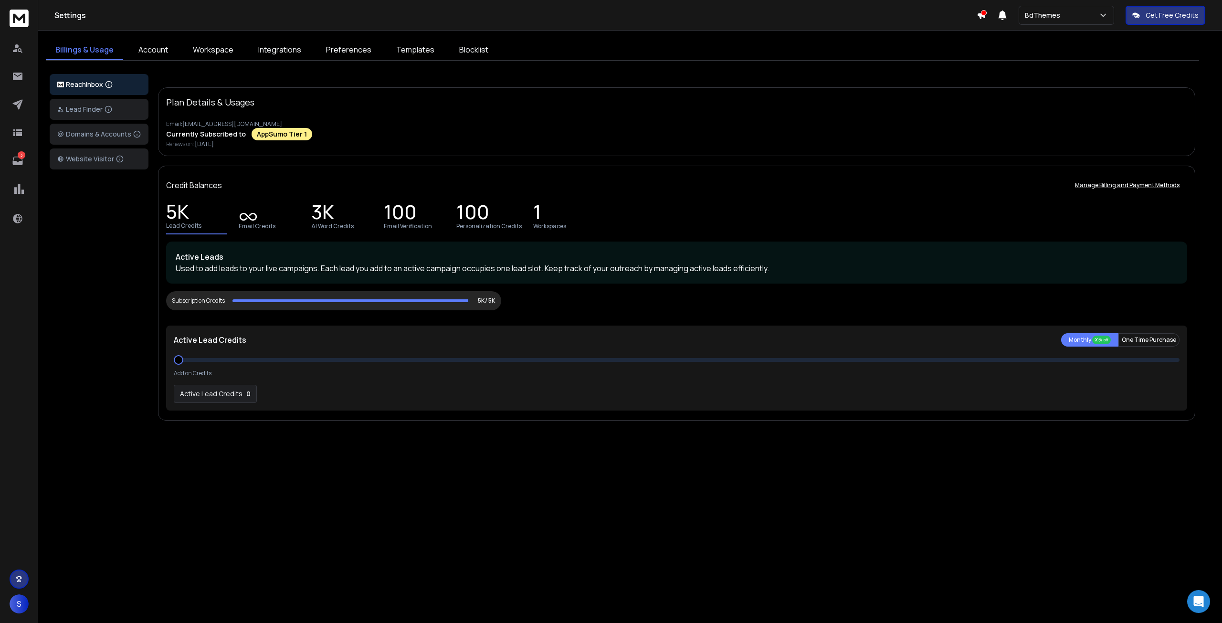
click at [212, 47] on link "Workspace" at bounding box center [213, 50] width 60 height 20
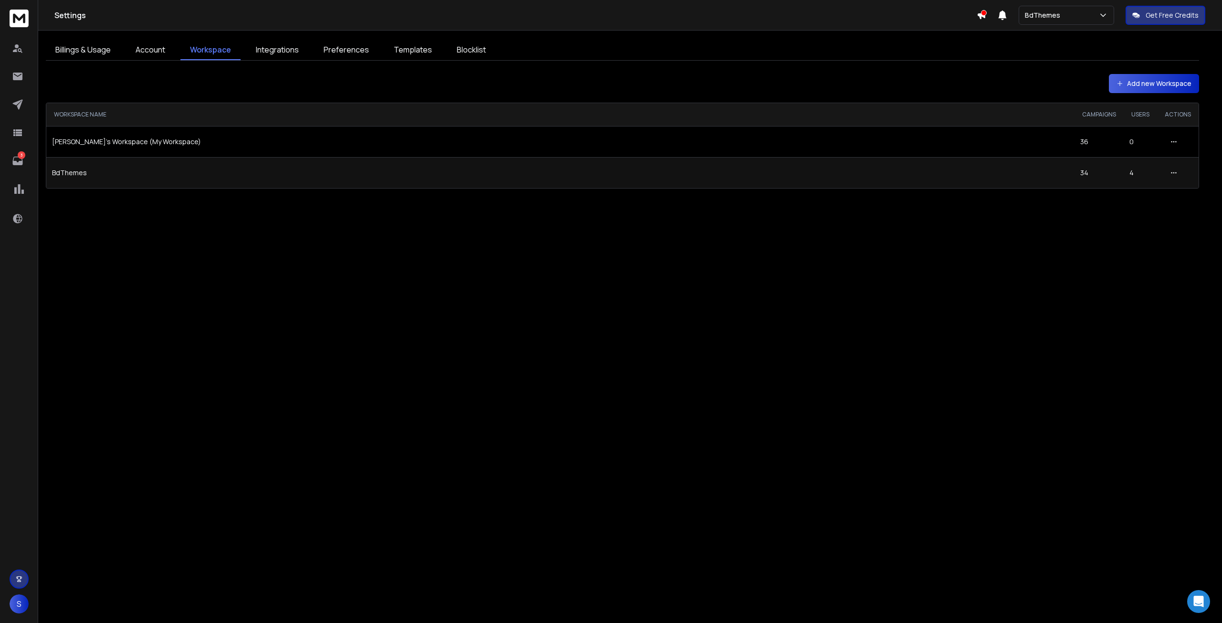
click at [1129, 172] on td "4" at bounding box center [1140, 172] width 33 height 31
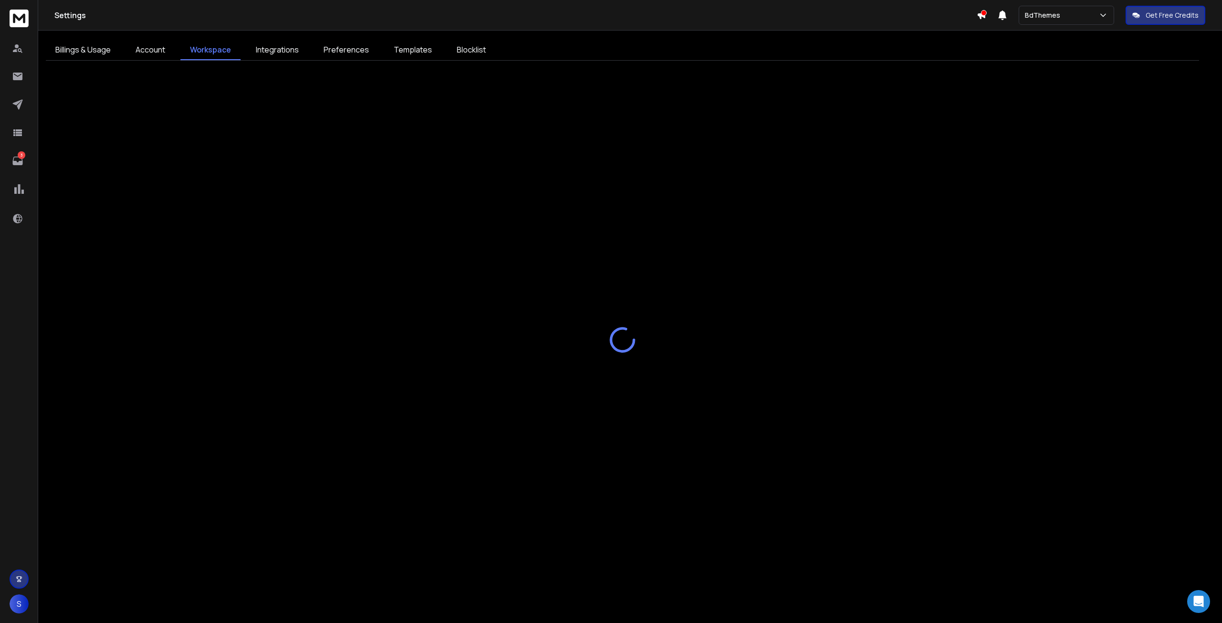
click at [1130, 173] on div at bounding box center [623, 340] width 1154 height 532
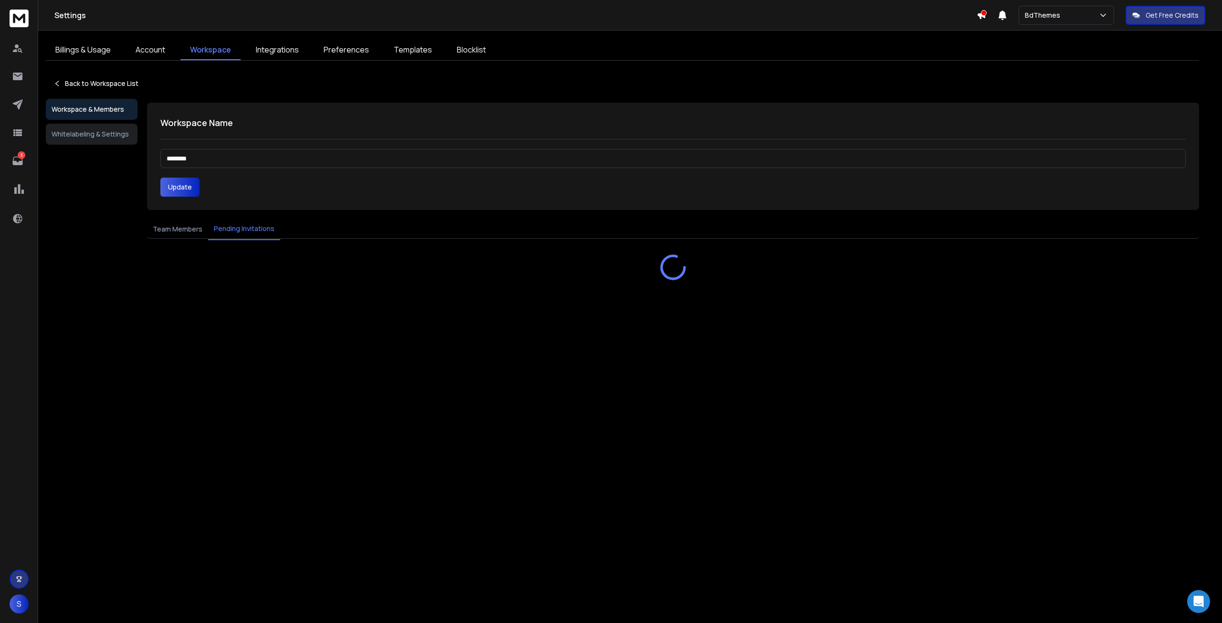
click at [253, 231] on button "Pending Invitations" at bounding box center [244, 229] width 72 height 22
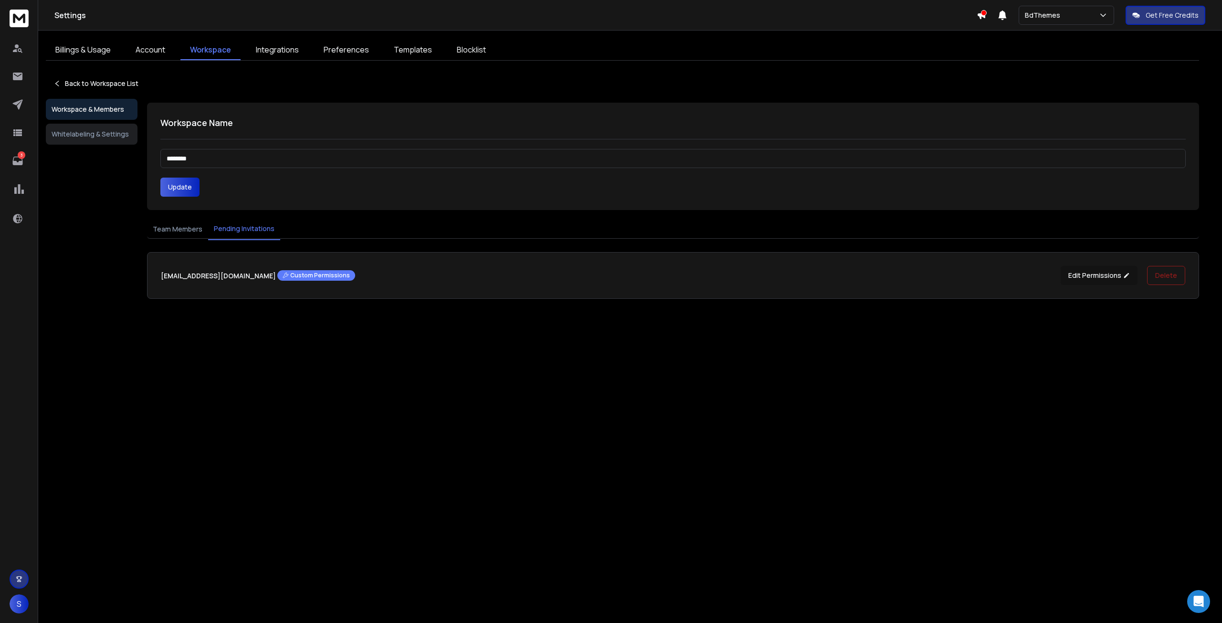
click at [1123, 276] on button "Edit Permissions" at bounding box center [1099, 275] width 77 height 19
click at [1110, 274] on button "Edit Permissions" at bounding box center [1099, 275] width 77 height 19
click at [1087, 273] on button "Edit Permissions" at bounding box center [1099, 275] width 77 height 19
click at [1126, 276] on icon at bounding box center [1127, 275] width 7 height 7
click at [283, 274] on p "Custom Permissions" at bounding box center [316, 276] width 67 height 8
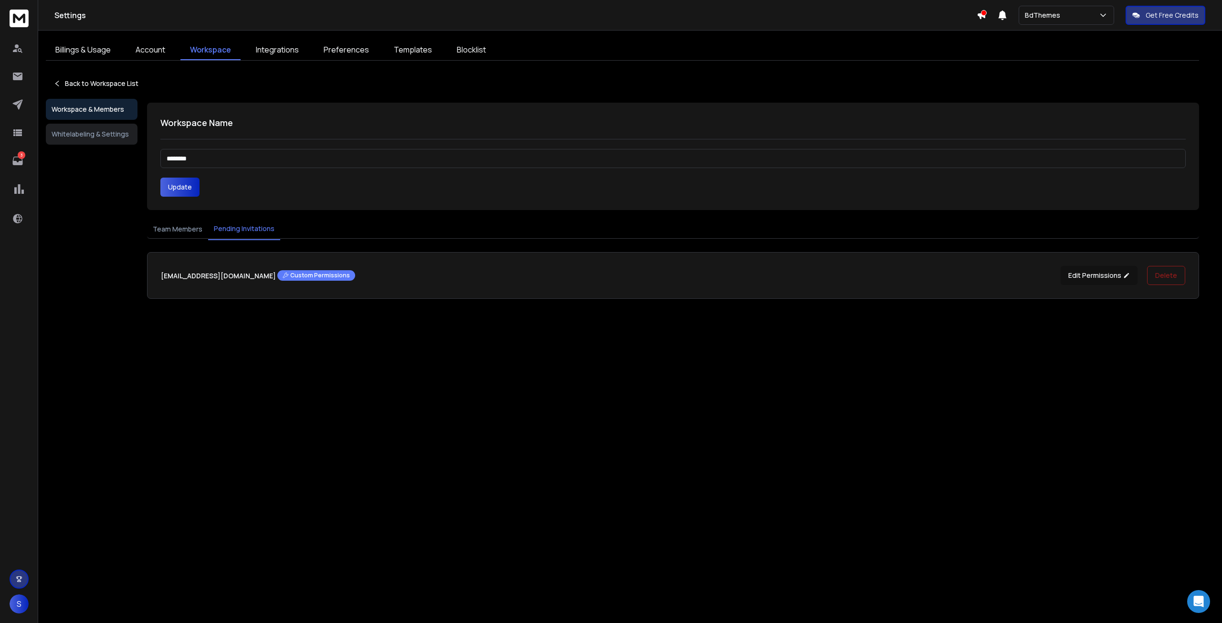
click at [198, 277] on h1 "[EMAIL_ADDRESS][DOMAIN_NAME] Custom Permissions" at bounding box center [258, 275] width 194 height 11
click at [1176, 276] on button "Delete" at bounding box center [1167, 275] width 38 height 19
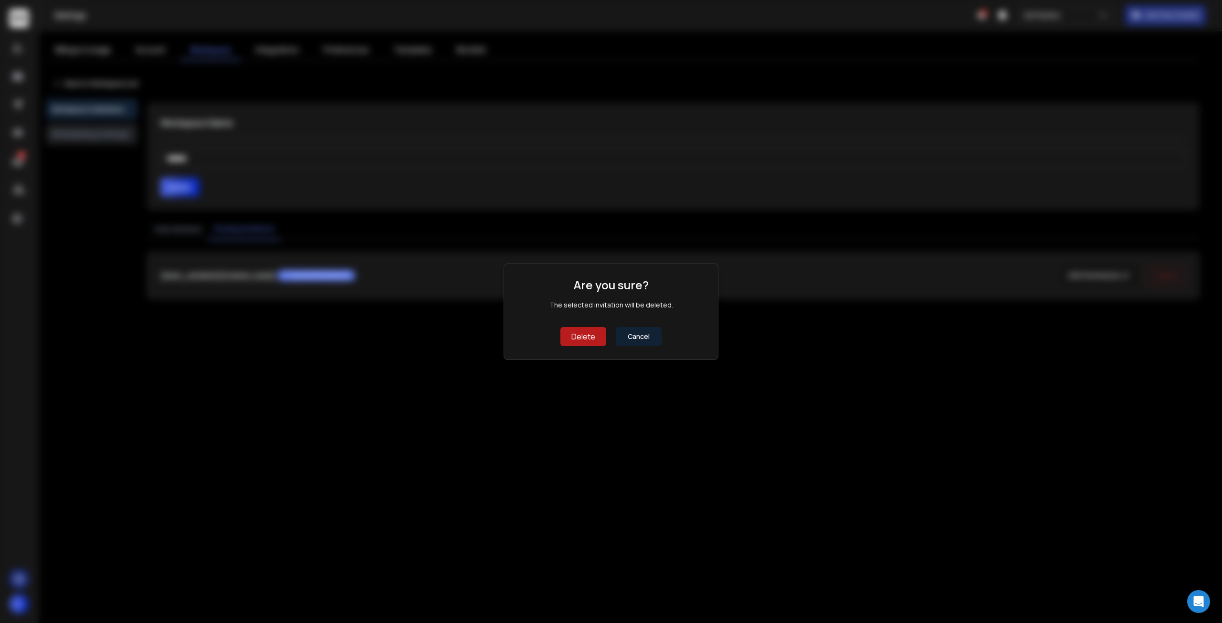
click at [585, 335] on button "Delete" at bounding box center [584, 336] width 46 height 19
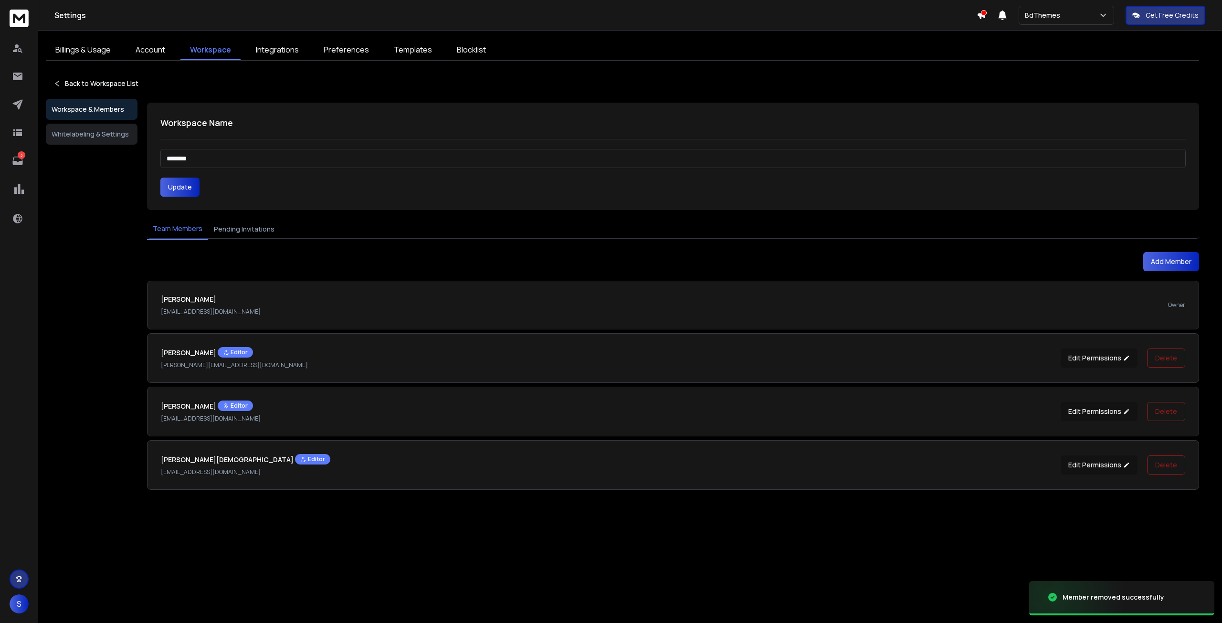
click at [184, 230] on button "Team Members" at bounding box center [177, 229] width 61 height 22
click at [1156, 262] on button "Add Member" at bounding box center [1172, 261] width 56 height 19
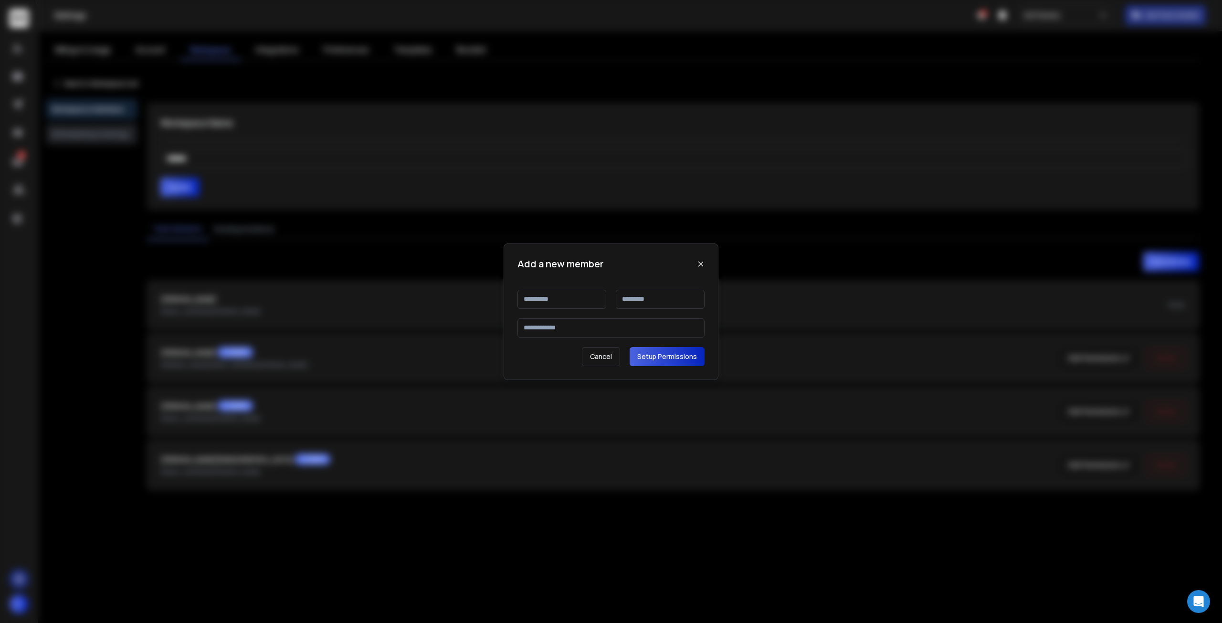
click at [558, 304] on input at bounding box center [562, 299] width 89 height 19
type input "*****"
click at [560, 330] on input at bounding box center [611, 328] width 187 height 19
type input "**********"
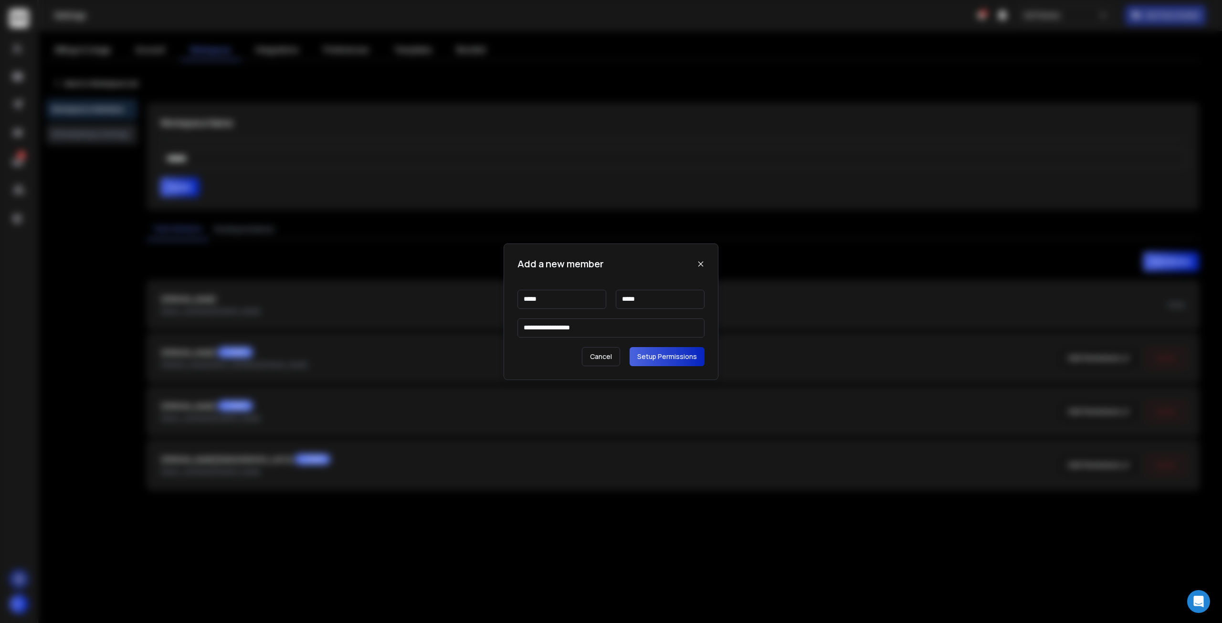
click at [670, 358] on button "Setup Permissions" at bounding box center [667, 356] width 75 height 19
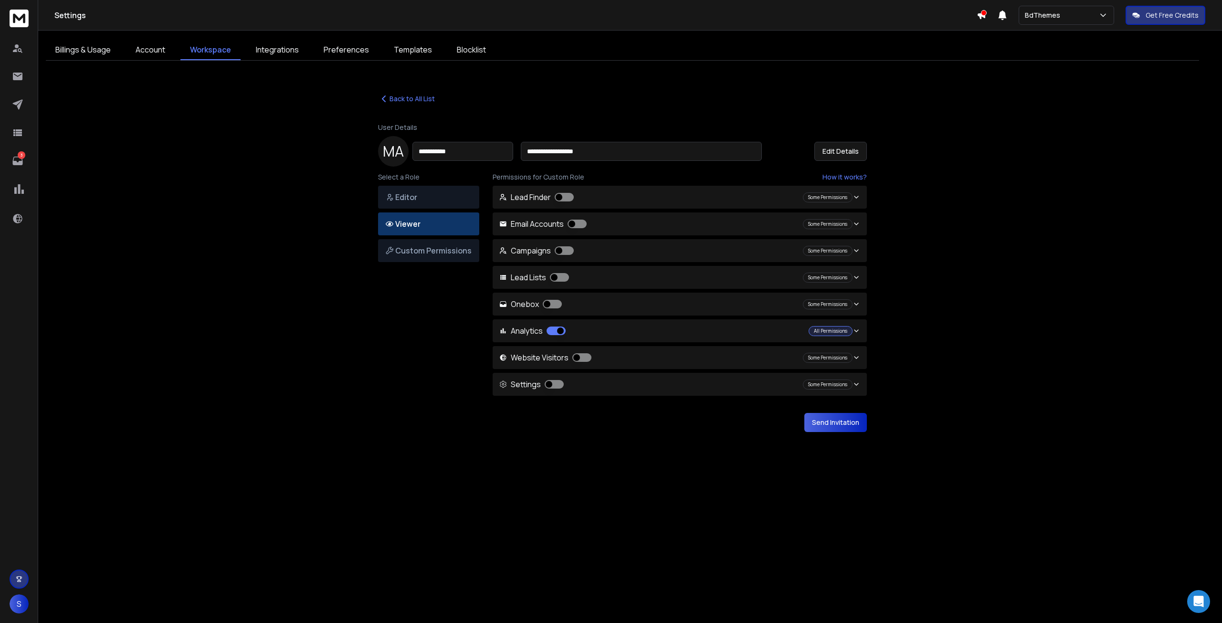
click at [572, 198] on button "button" at bounding box center [564, 197] width 19 height 9
click at [578, 224] on button "button" at bounding box center [577, 224] width 19 height 9
drag, startPoint x: 563, startPoint y: 248, endPoint x: 563, endPoint y: 256, distance: 8.6
click at [563, 248] on button "button" at bounding box center [564, 250] width 19 height 9
click at [555, 278] on button "button" at bounding box center [559, 277] width 19 height 9
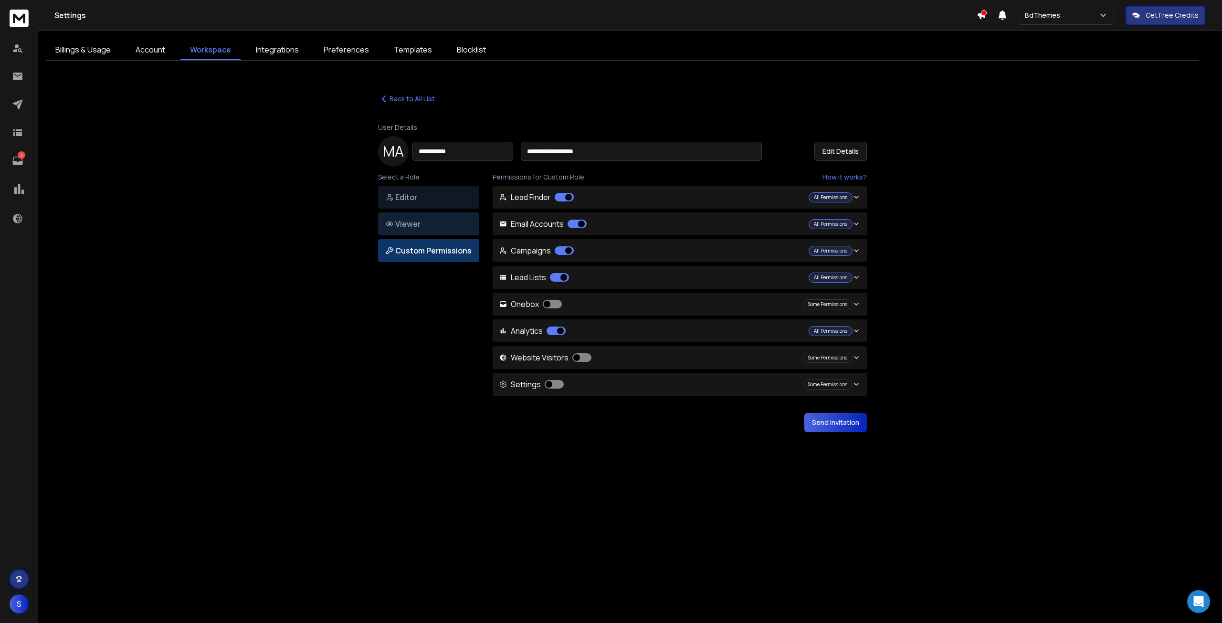
click at [424, 219] on p "Viewer" at bounding box center [429, 223] width 86 height 11
click at [393, 219] on button "Viewer" at bounding box center [389, 224] width 8 height 24
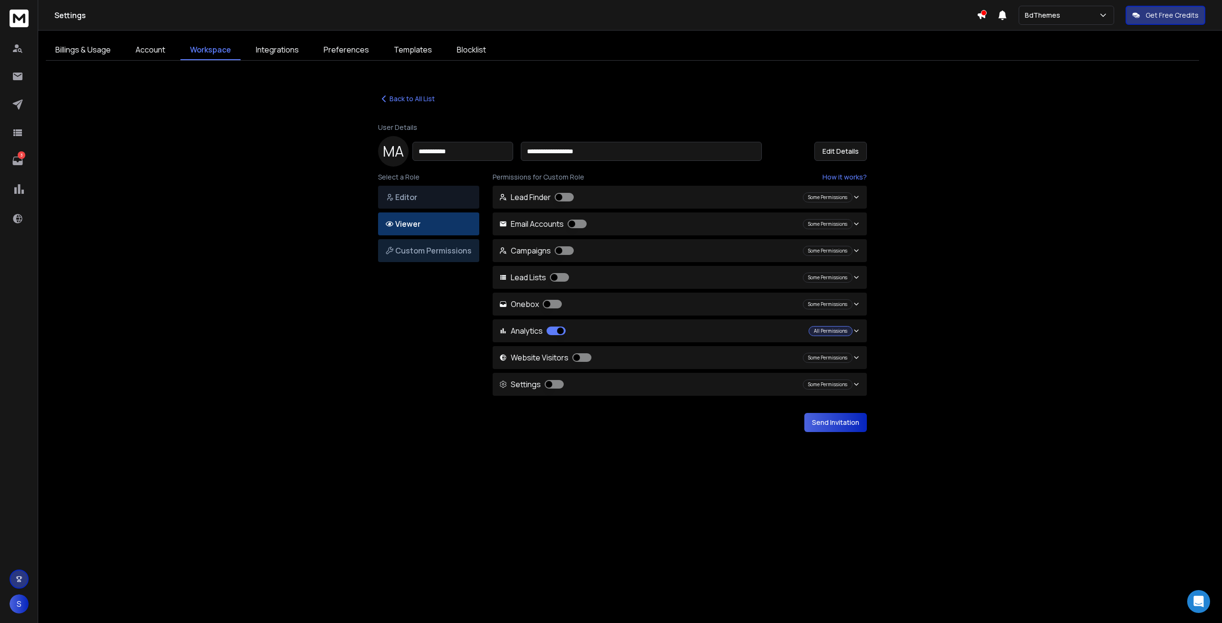
click at [430, 256] on p "Custom Permissions" at bounding box center [429, 250] width 86 height 11
click at [393, 256] on button "Custom Permissions" at bounding box center [389, 251] width 8 height 24
click at [565, 195] on button "button" at bounding box center [564, 197] width 19 height 9
click at [576, 224] on button "button" at bounding box center [577, 224] width 19 height 9
click at [563, 251] on button "button" at bounding box center [564, 250] width 19 height 9
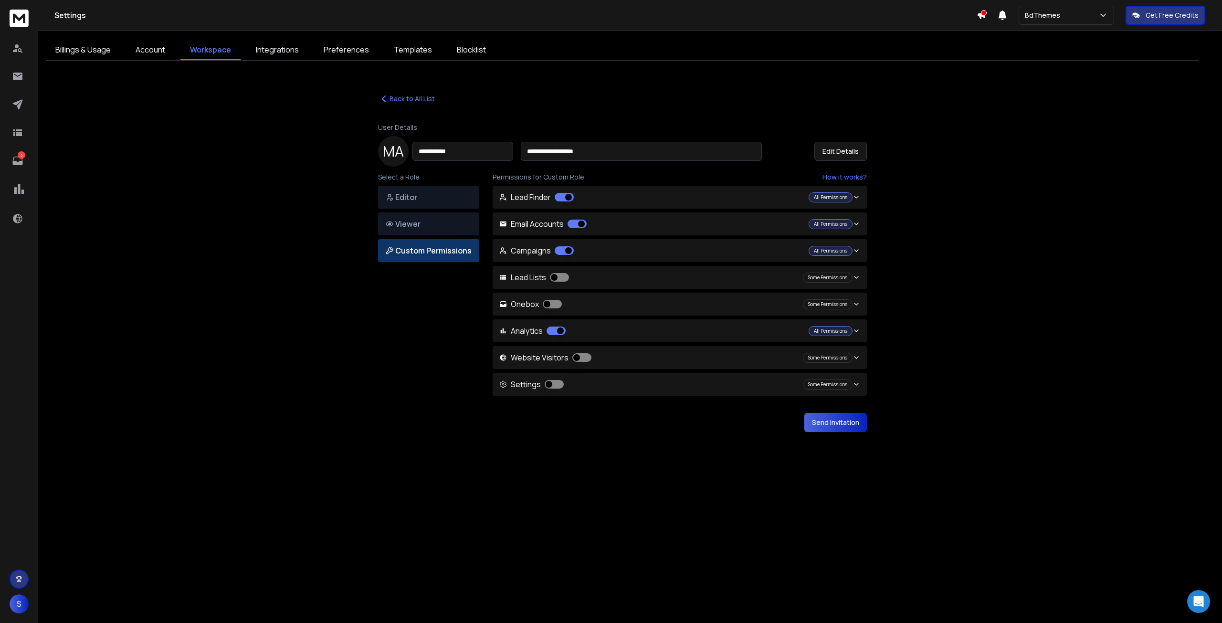
click at [555, 279] on button "button" at bounding box center [559, 277] width 19 height 9
click at [553, 333] on button "button" at bounding box center [556, 331] width 19 height 9
click at [556, 332] on button "button" at bounding box center [556, 331] width 19 height 9
click at [829, 425] on button "Send Invitation" at bounding box center [836, 422] width 63 height 19
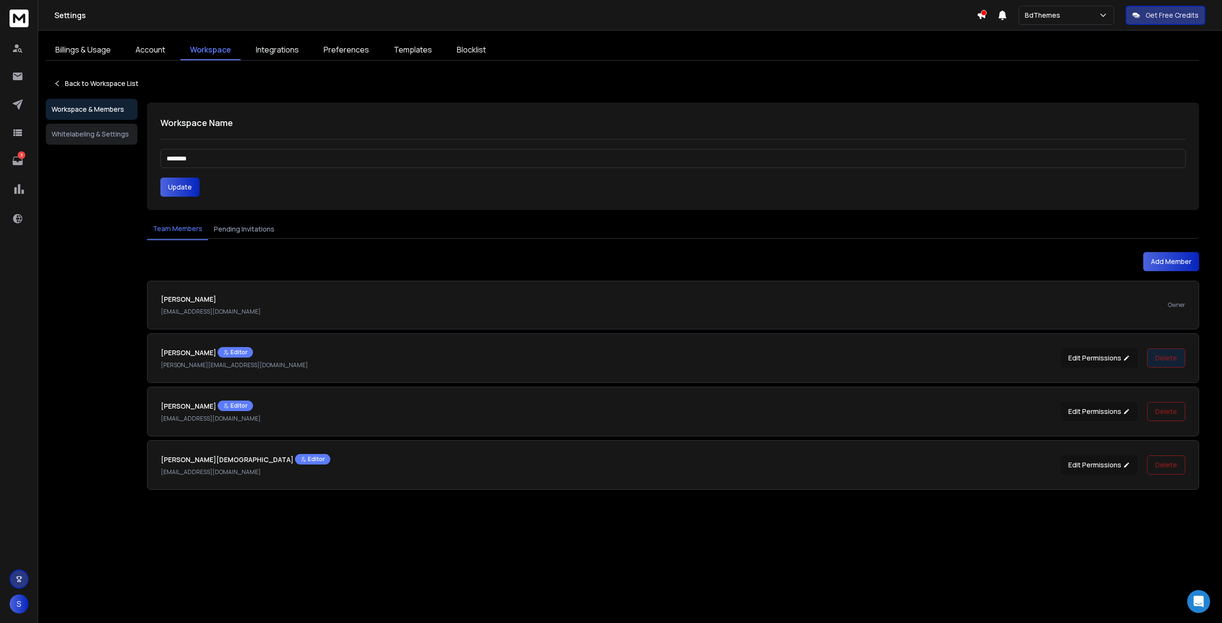
click at [1166, 357] on button "Delete" at bounding box center [1167, 358] width 38 height 19
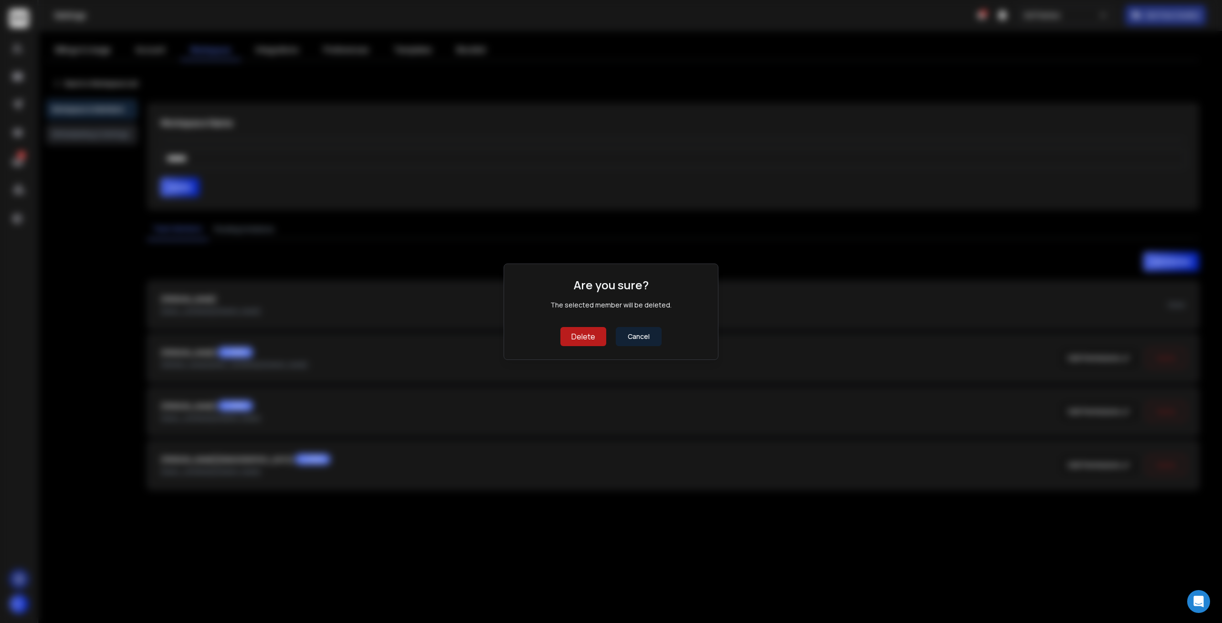
click at [582, 338] on button "Delete" at bounding box center [584, 336] width 46 height 19
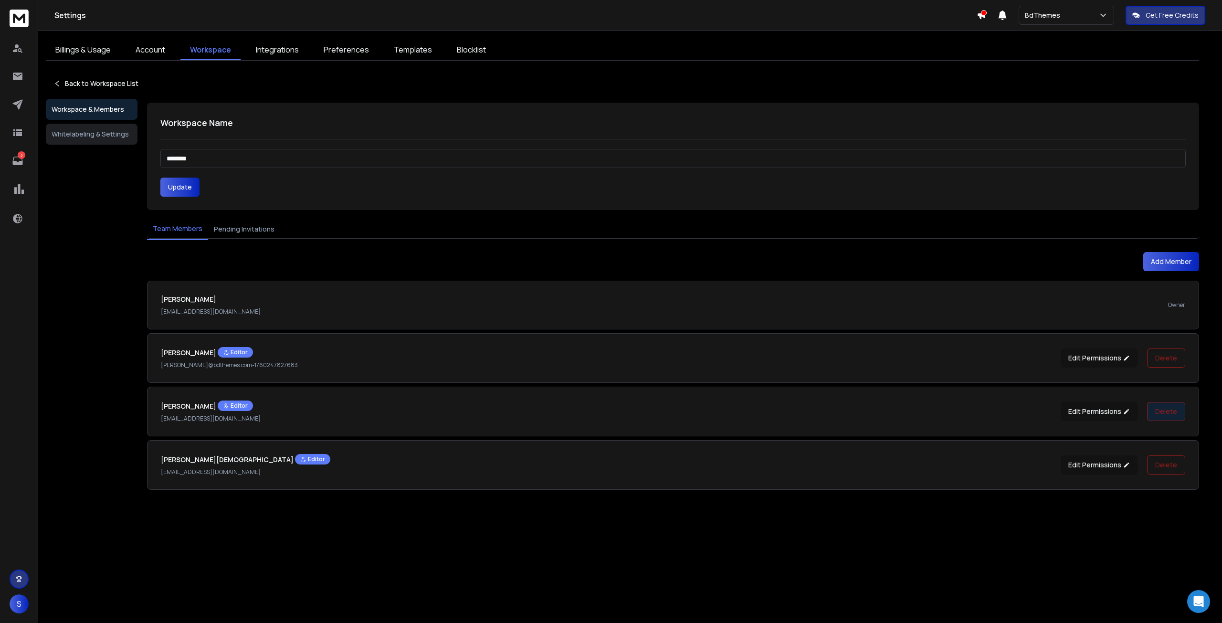
click at [1173, 408] on button "Delete" at bounding box center [1167, 411] width 38 height 19
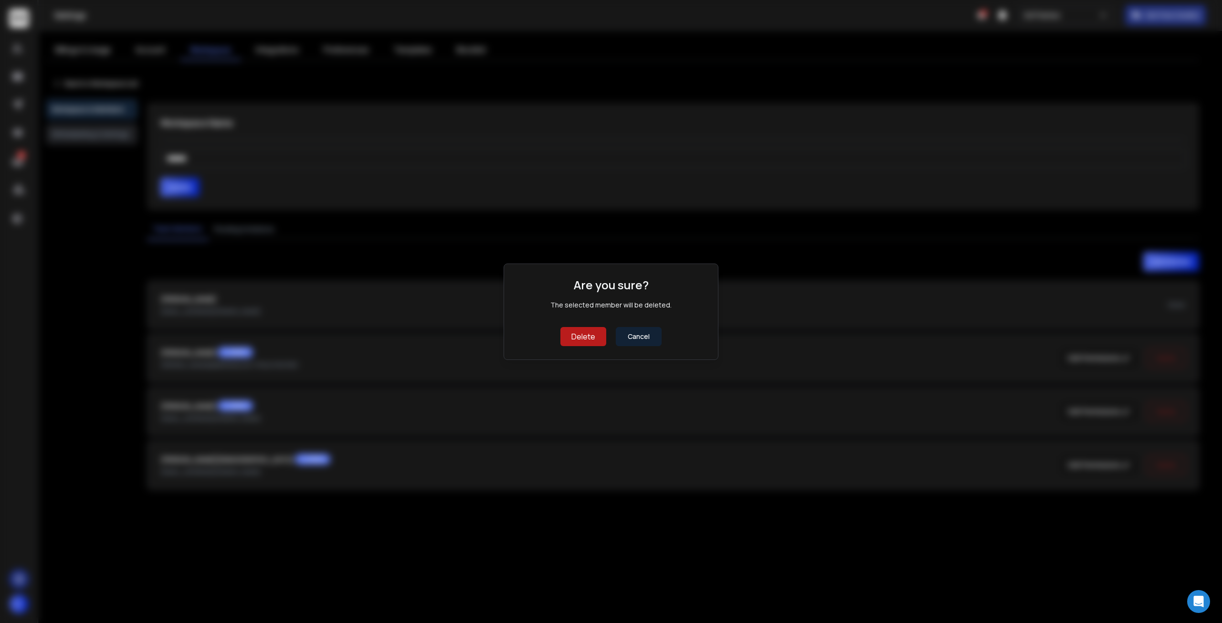
click at [583, 338] on button "Delete" at bounding box center [584, 336] width 46 height 19
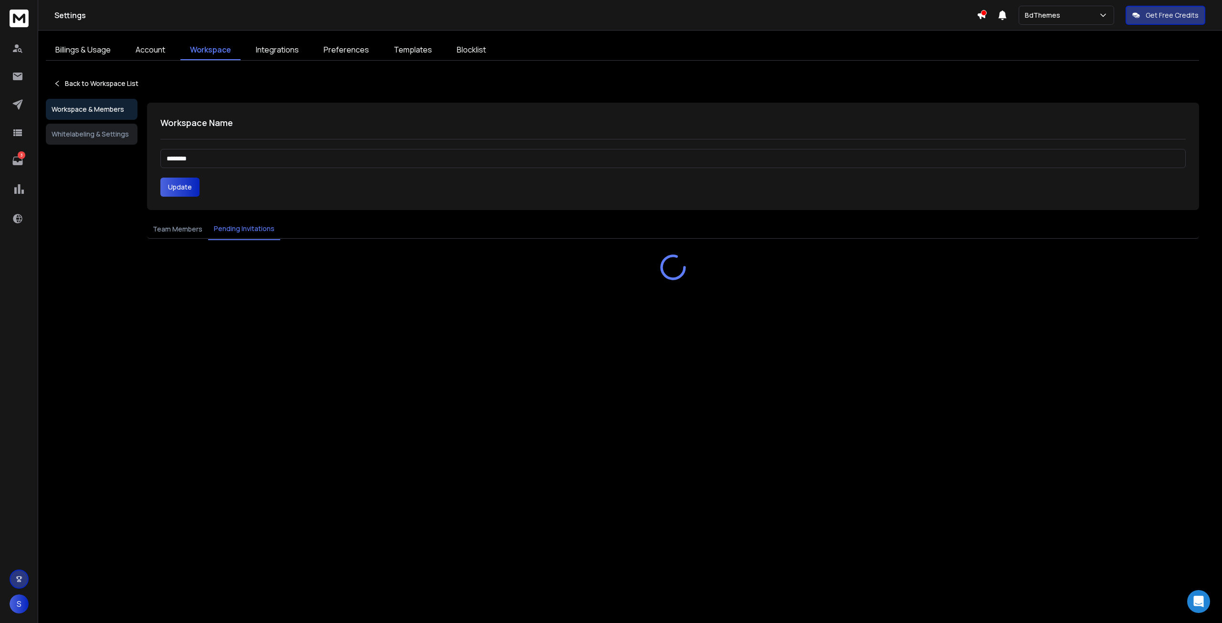
click at [252, 227] on button "Pending Invitations" at bounding box center [244, 229] width 72 height 22
